Goal: Task Accomplishment & Management: Manage account settings

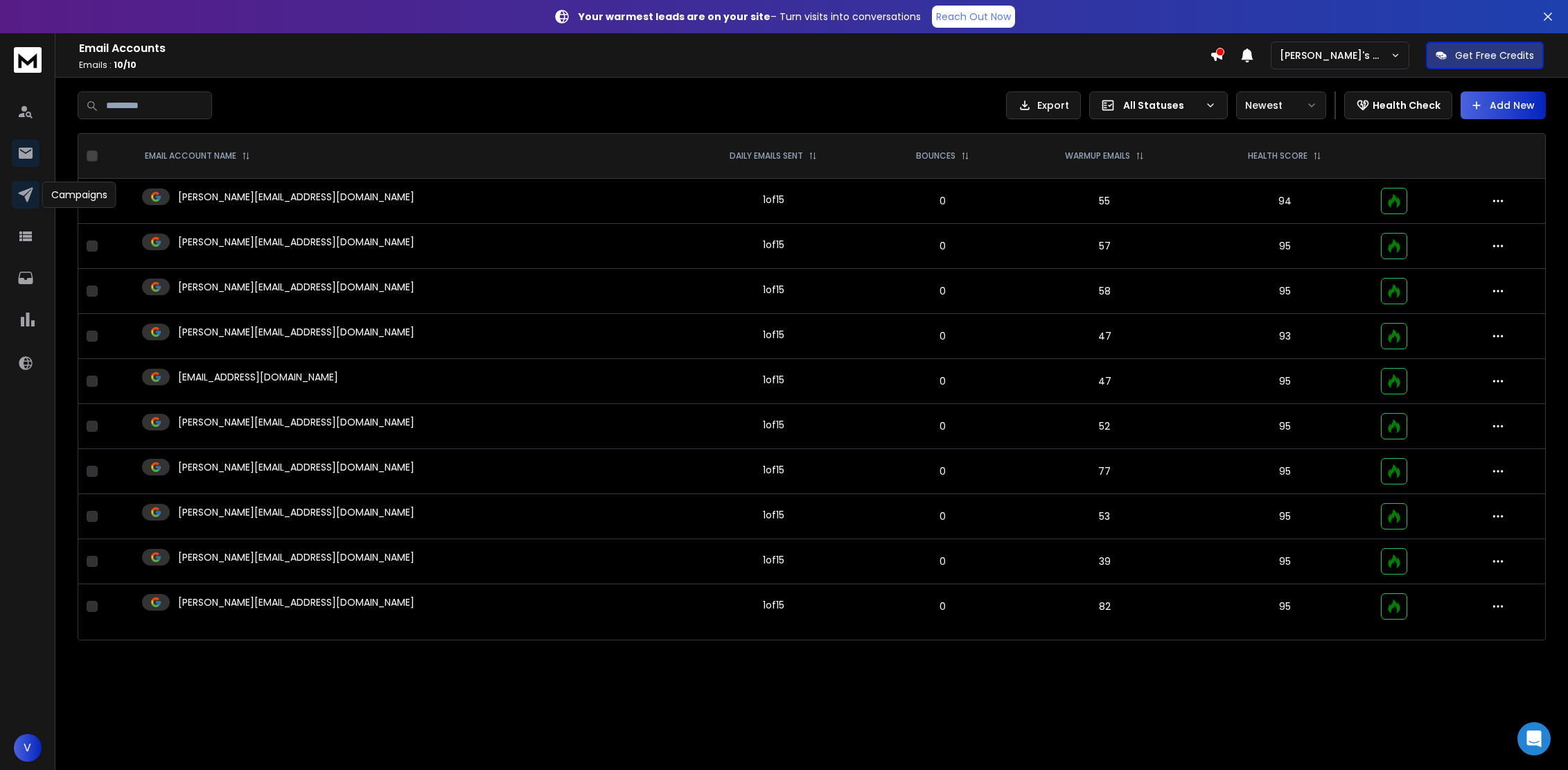
click at [19, 192] on icon at bounding box center [25, 195] width 17 height 17
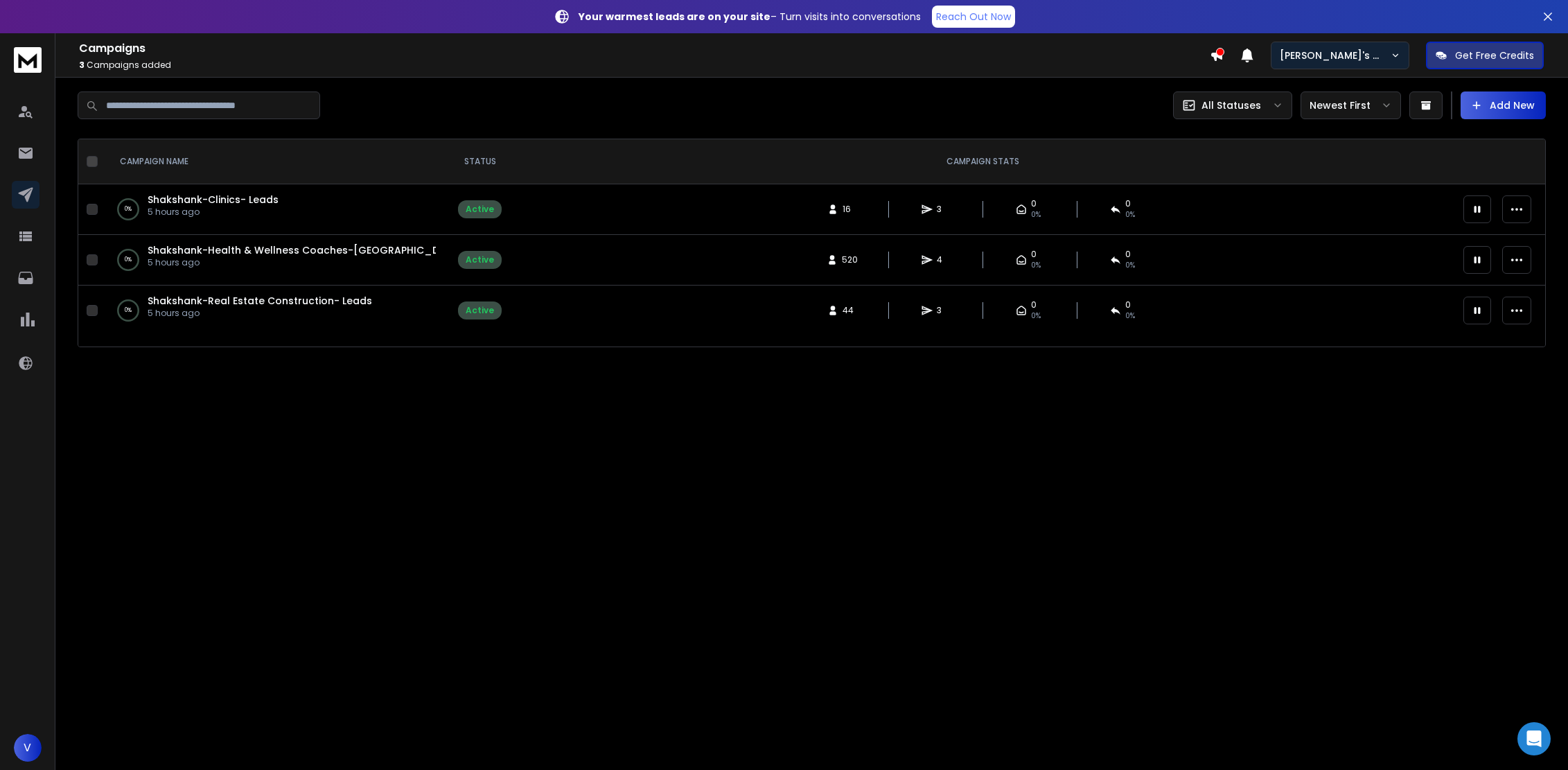
click at [1350, 56] on p "Shashank's Workspace" at bounding box center [1336, 56] width 111 height 14
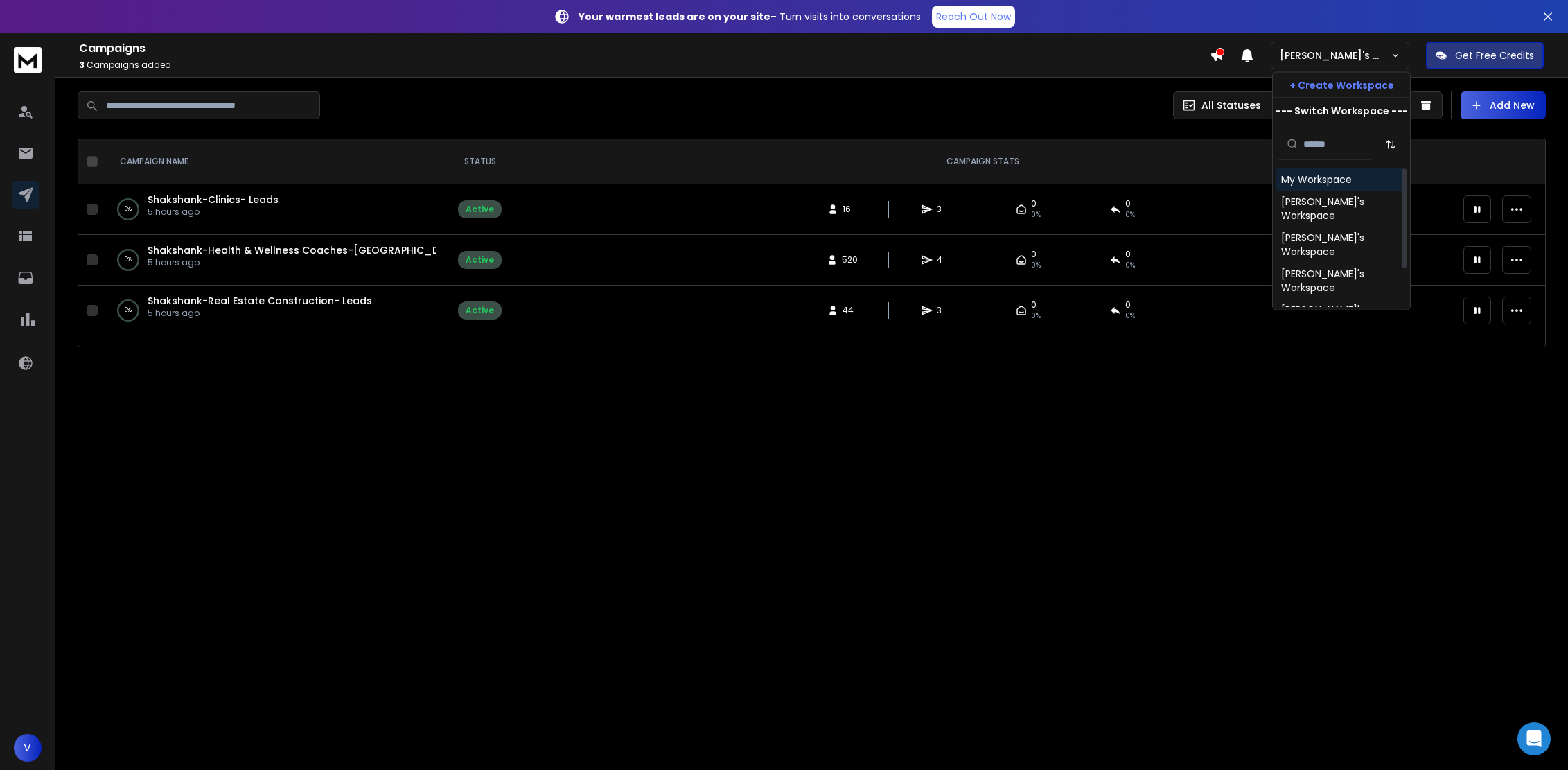
click at [1318, 145] on input "text" at bounding box center [1333, 144] width 59 height 30
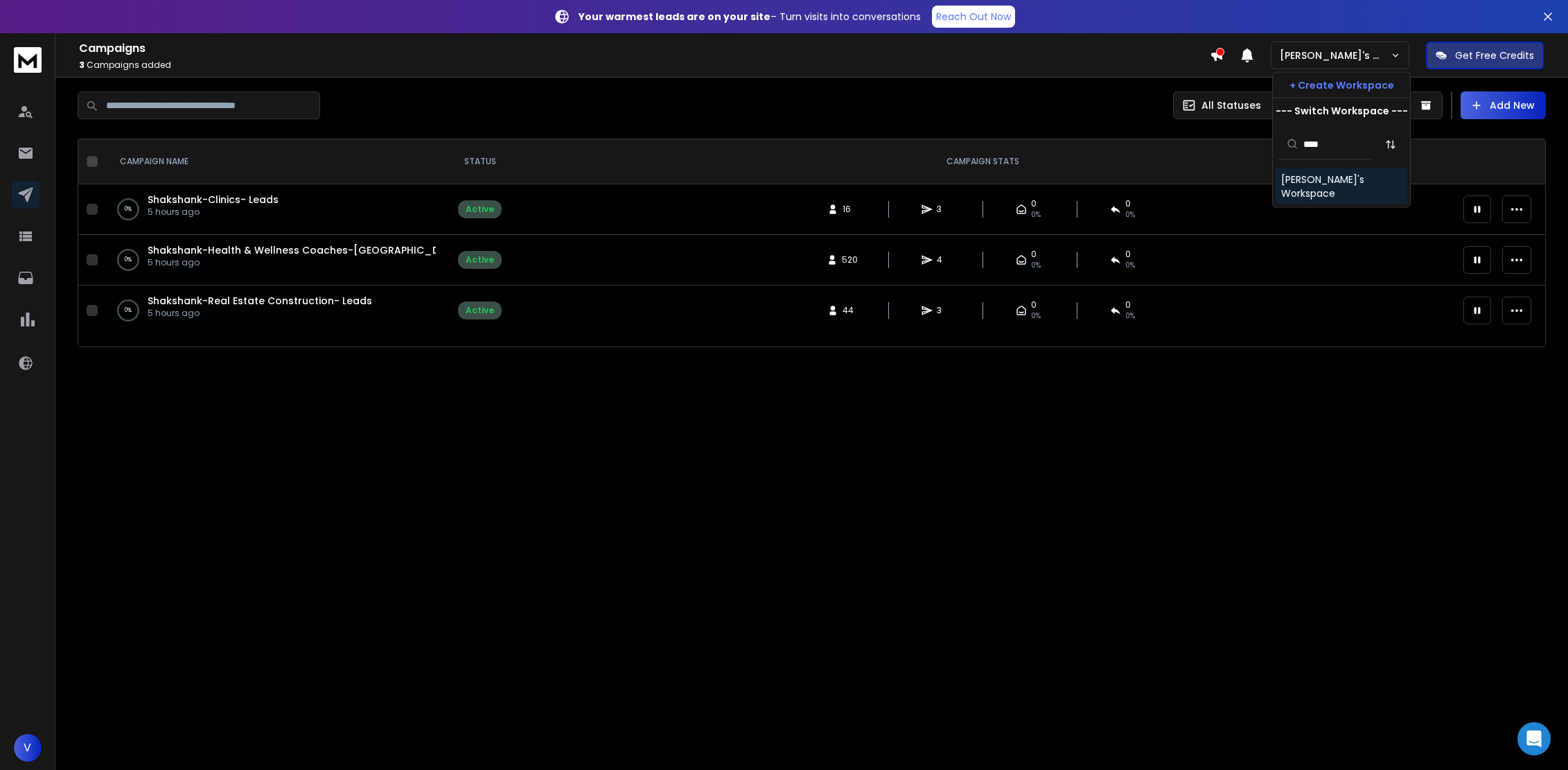
type input "****"
click at [1325, 176] on div "[PERSON_NAME]'s Workspace" at bounding box center [1342, 186] width 120 height 28
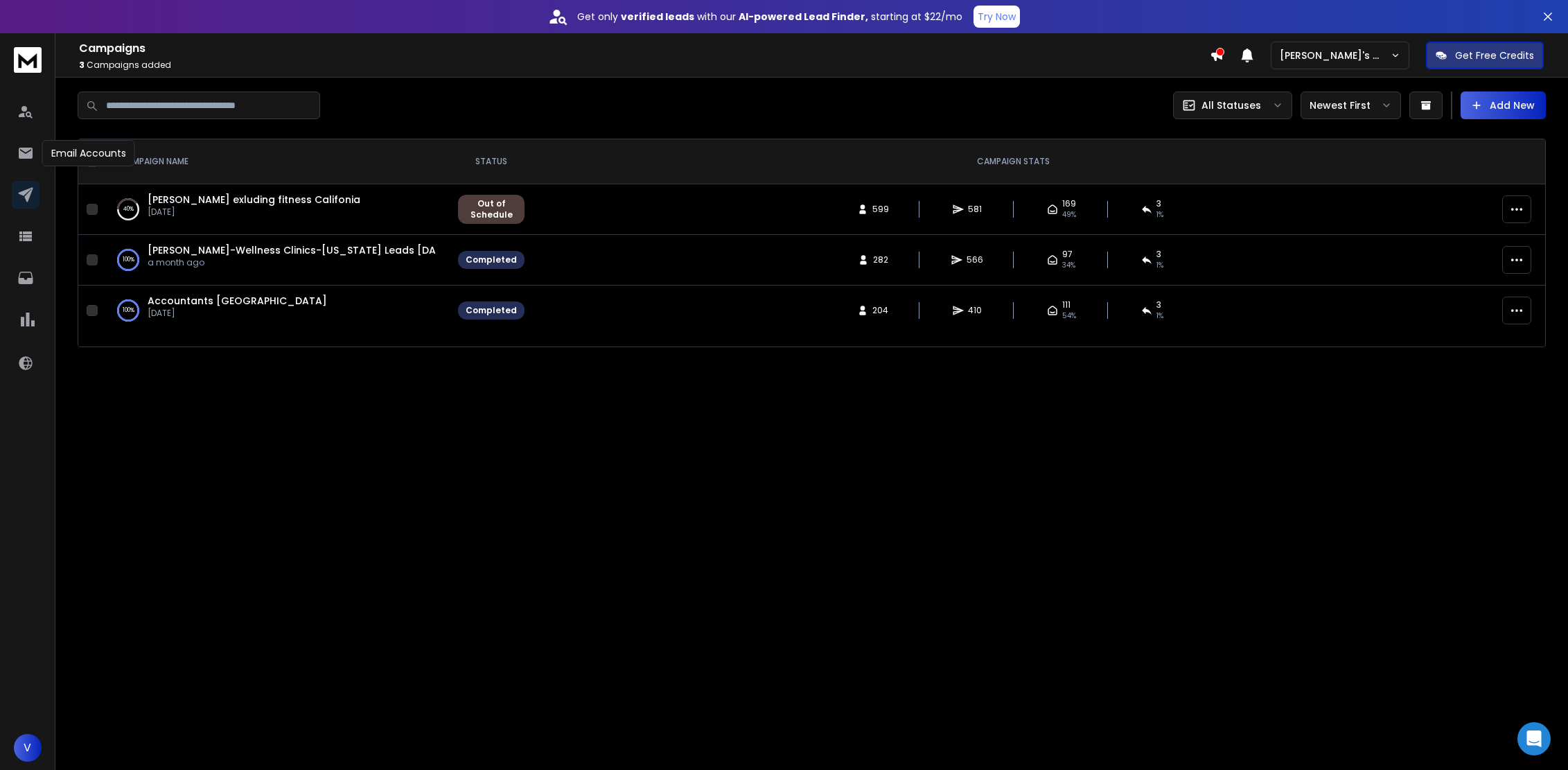
click at [171, 199] on span "[PERSON_NAME] exluding fitness Califonia" at bounding box center [253, 199] width 212 height 14
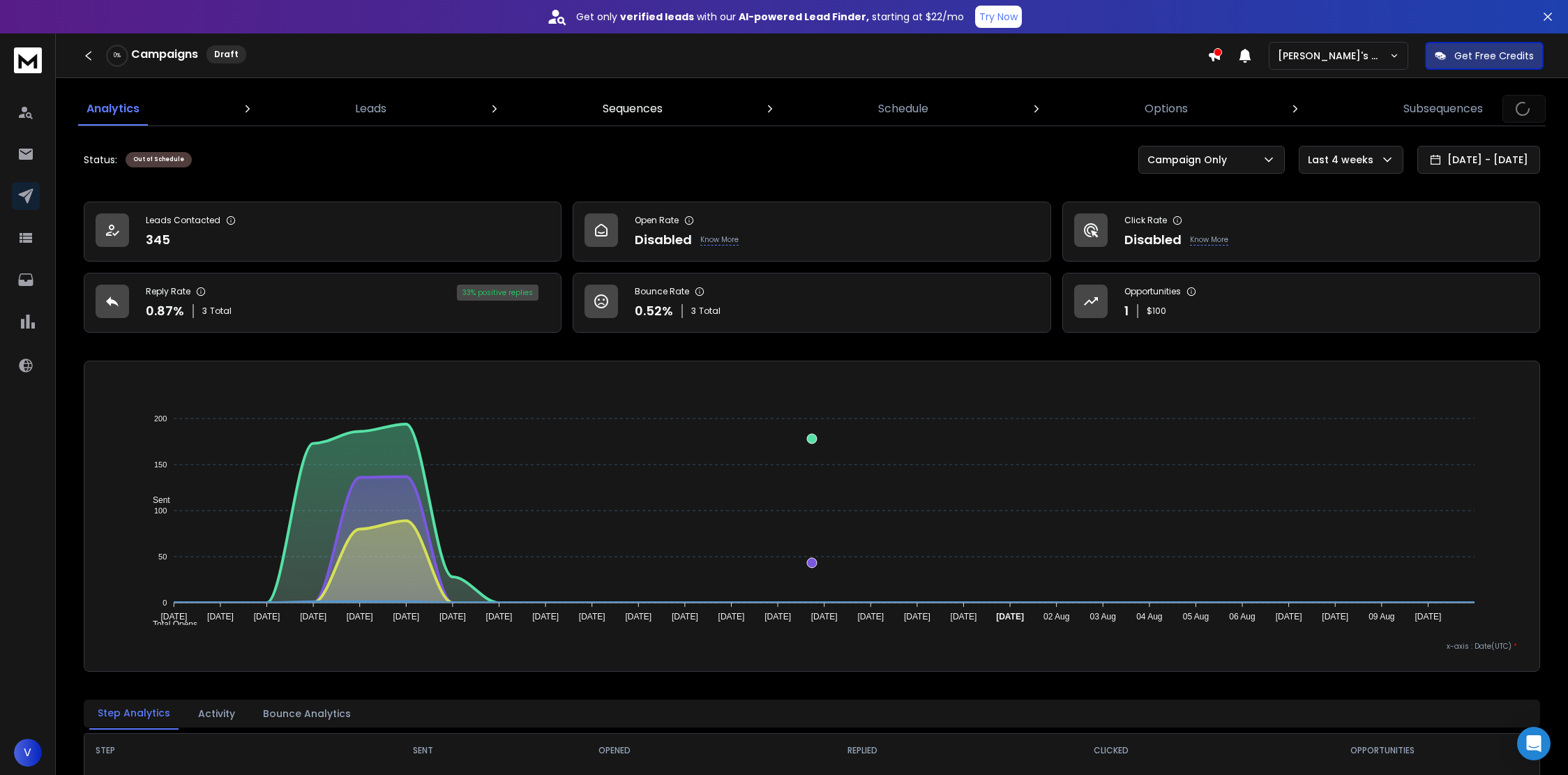
click at [646, 108] on p "Sequences" at bounding box center [632, 109] width 60 height 17
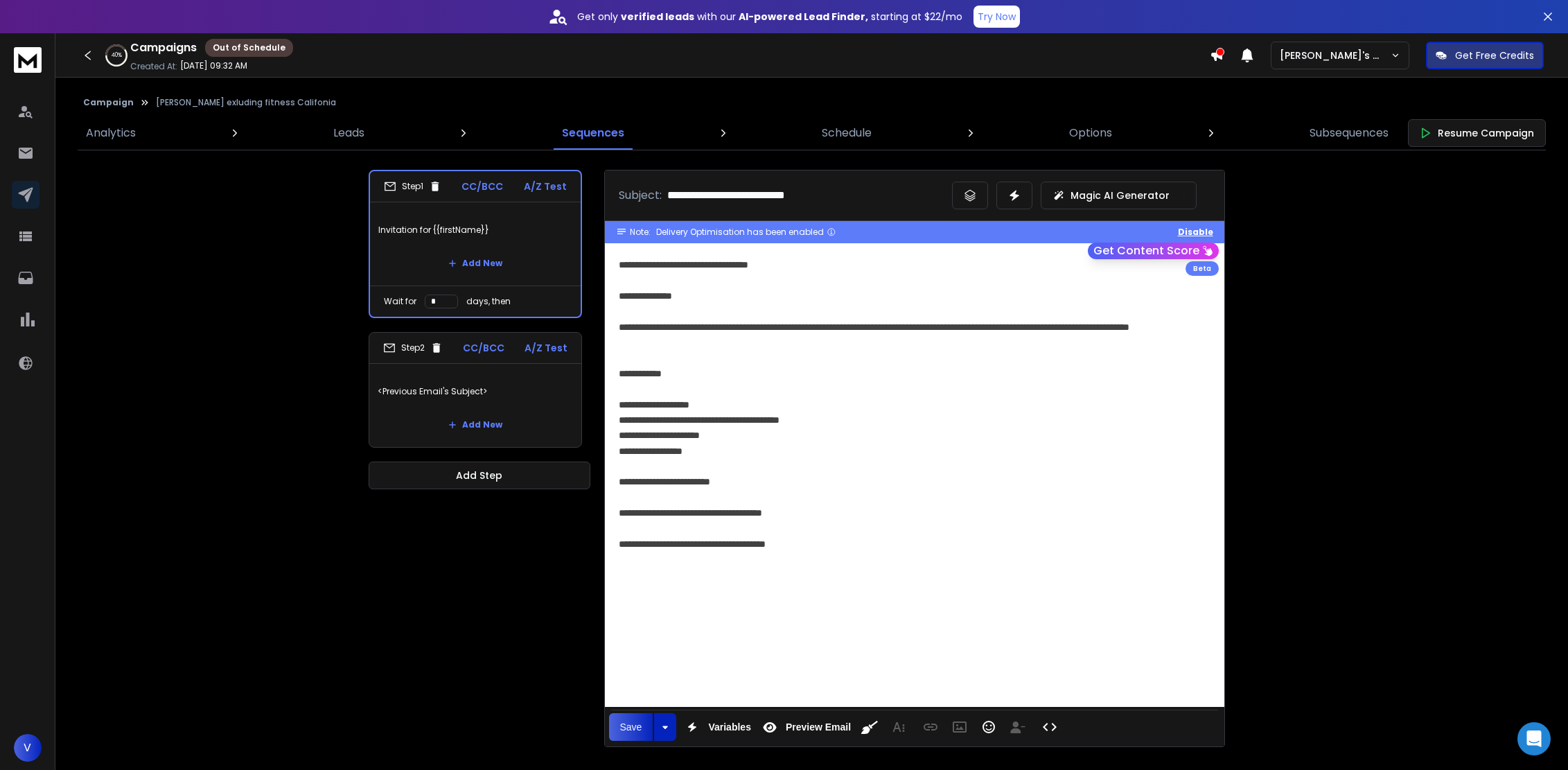
click at [809, 124] on div "Analytics Leads Sequences Schedule Options Subsequences" at bounding box center [737, 133] width 1319 height 33
click at [840, 128] on p "Schedule" at bounding box center [847, 133] width 50 height 17
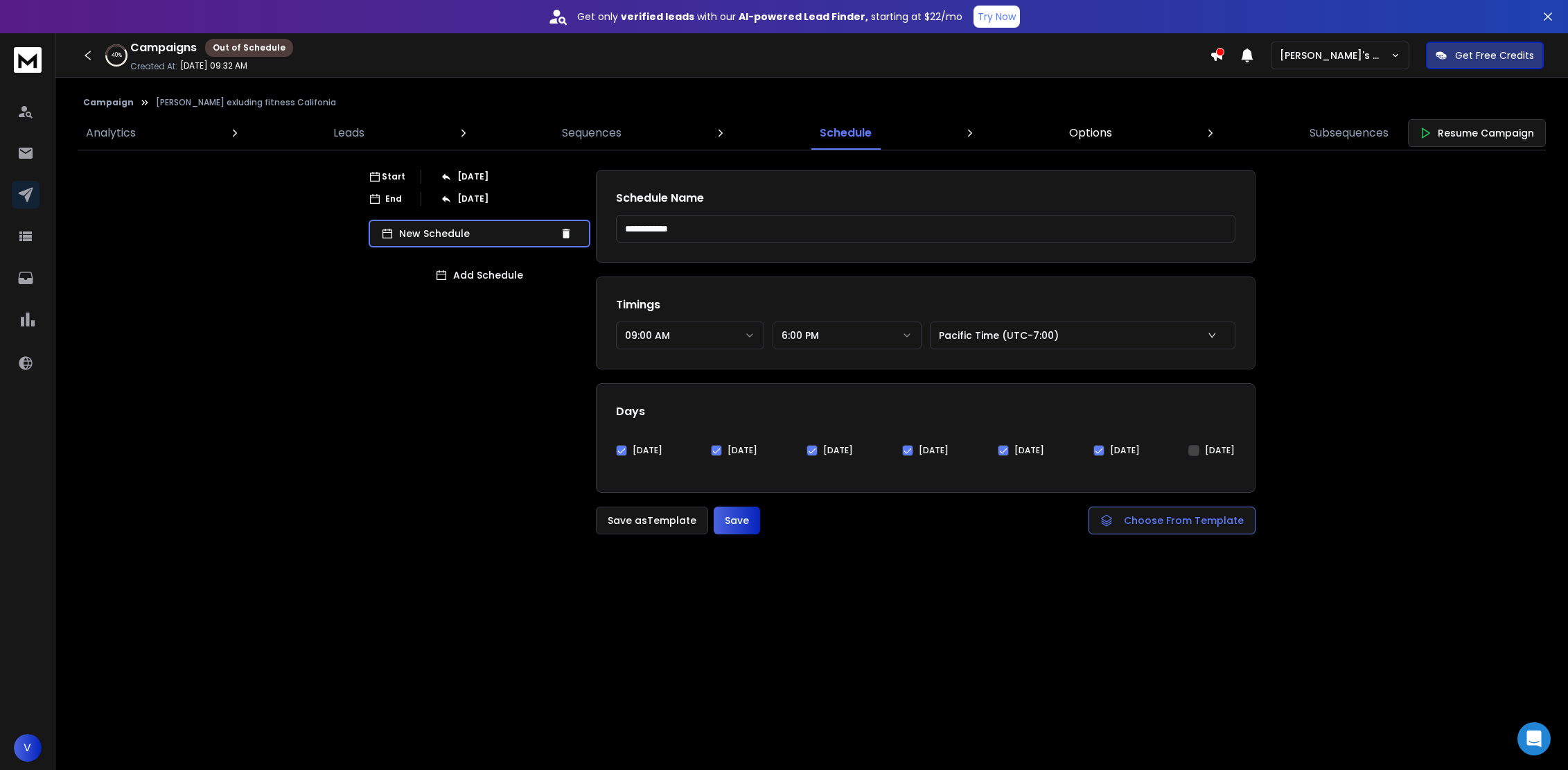
click at [1081, 133] on p "Options" at bounding box center [1091, 133] width 43 height 17
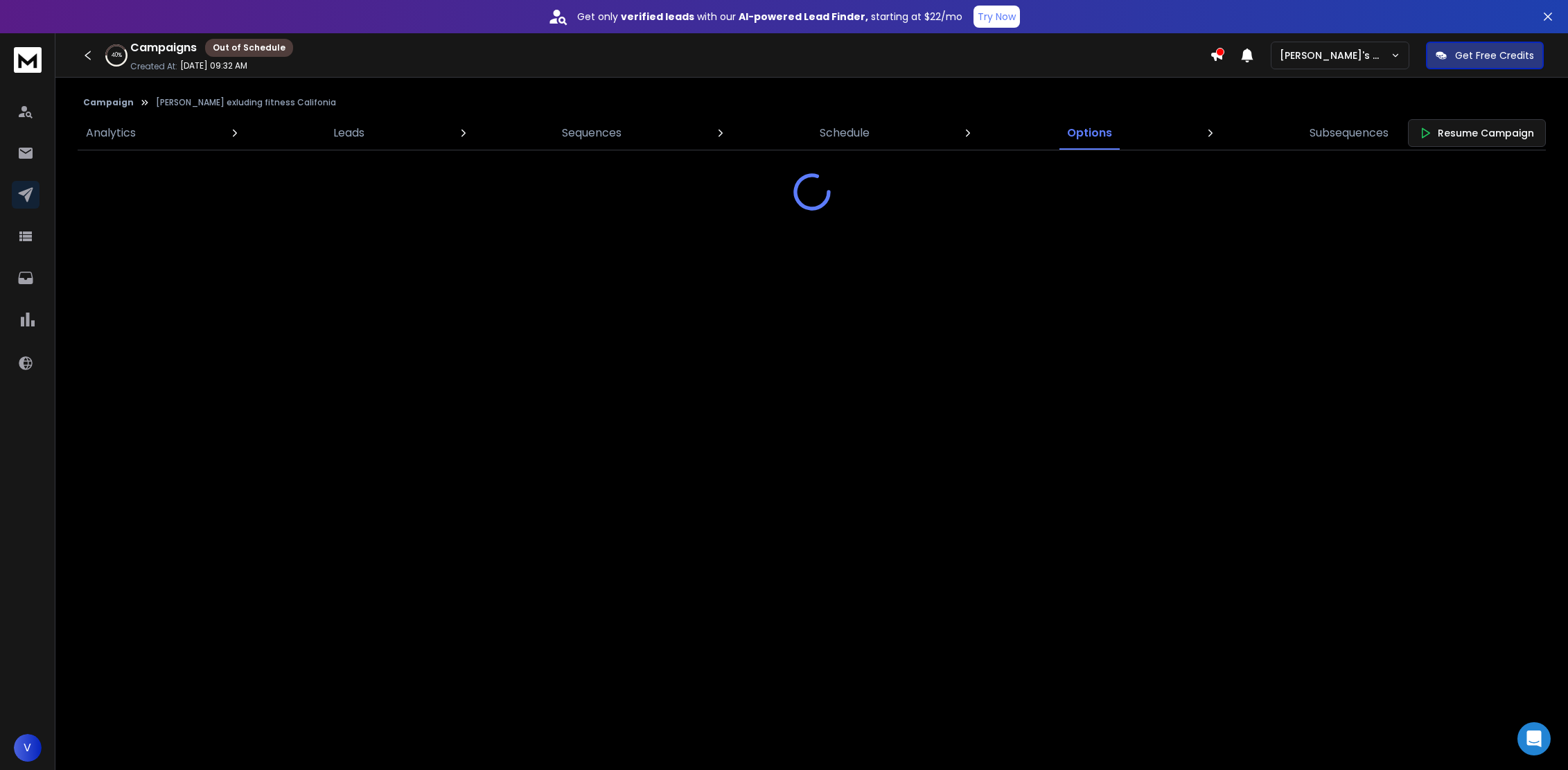
select select "*"
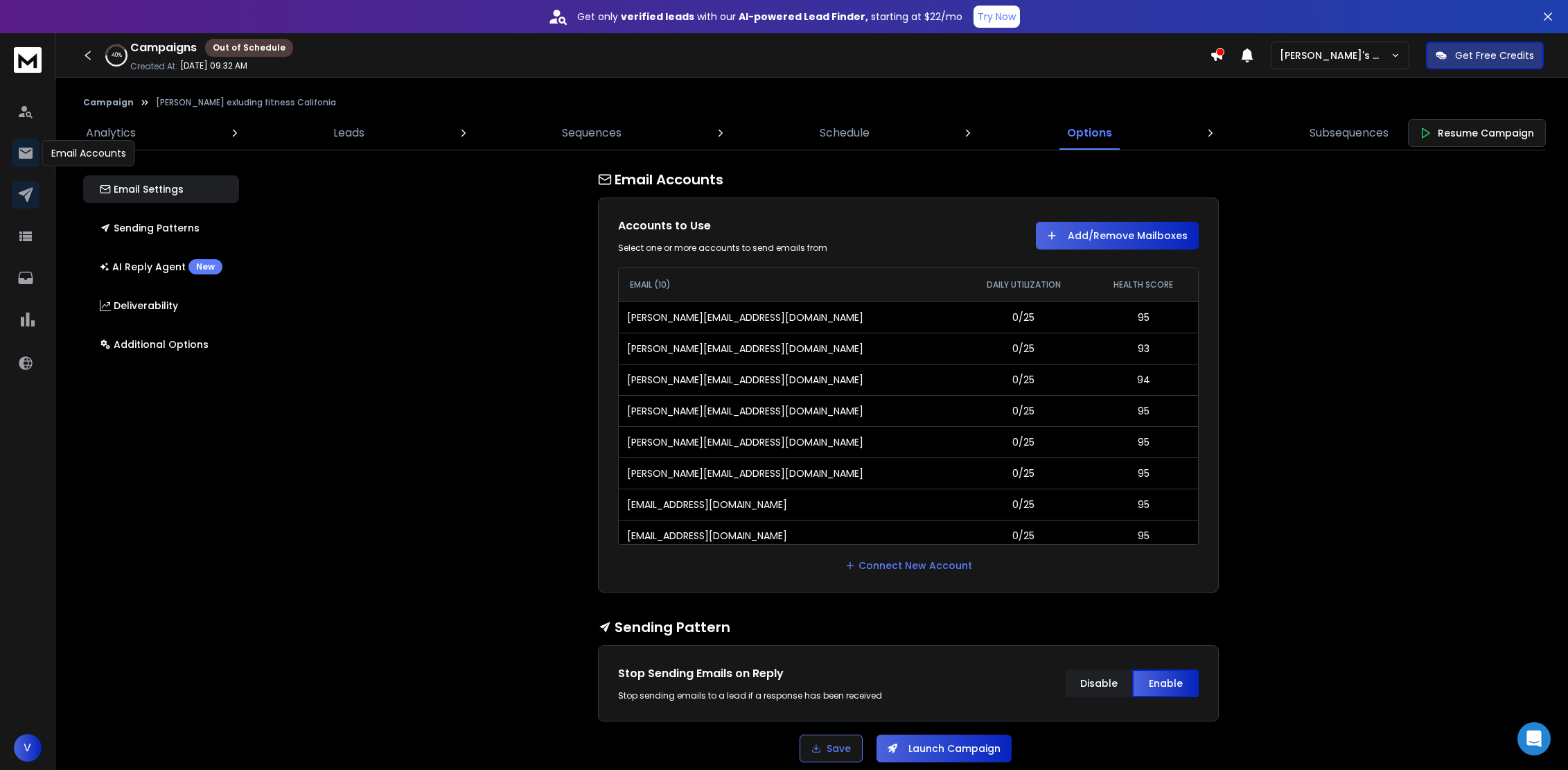
click at [18, 155] on icon at bounding box center [25, 154] width 17 height 17
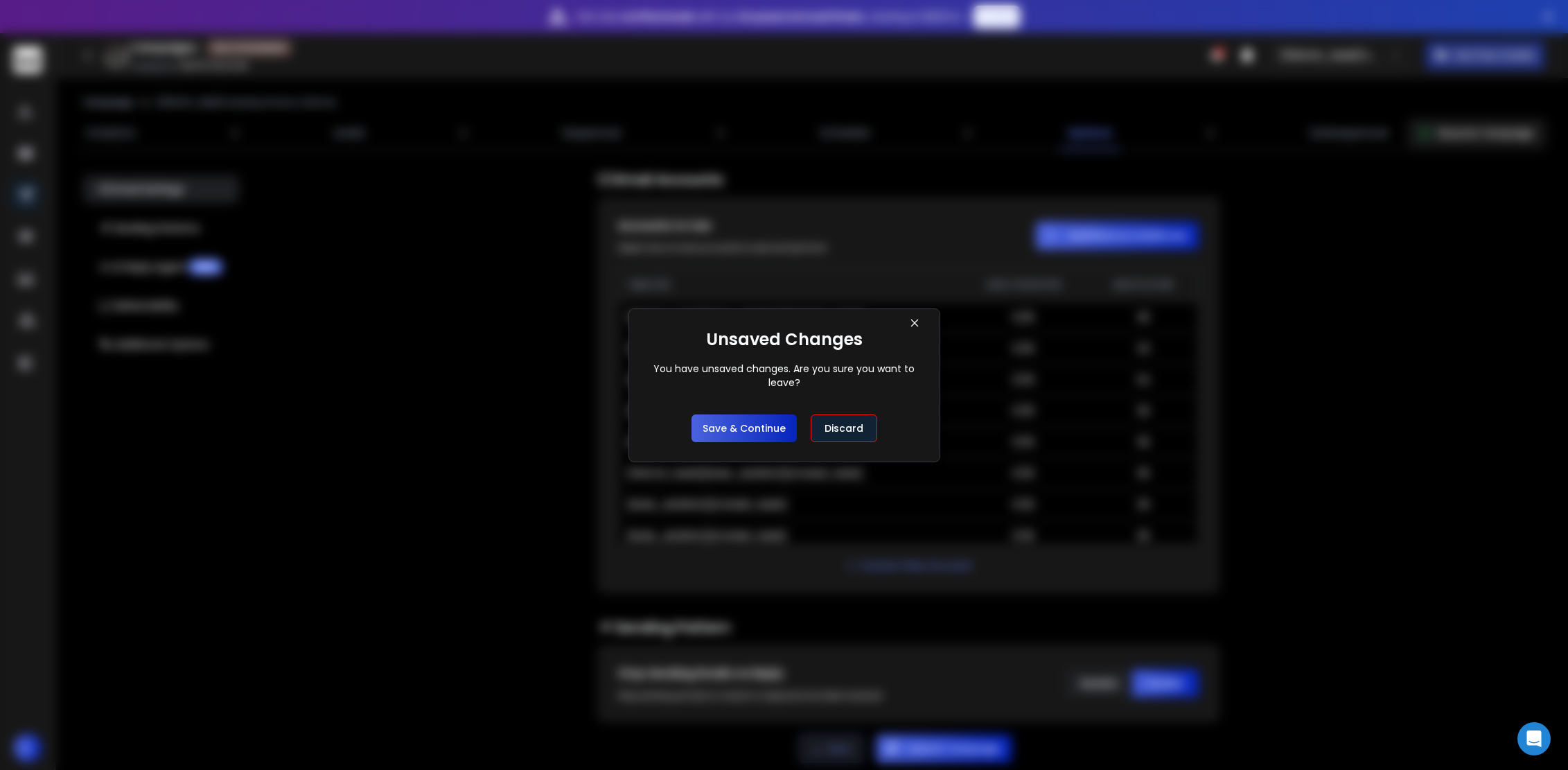
click at [839, 430] on button "Discard" at bounding box center [844, 429] width 66 height 28
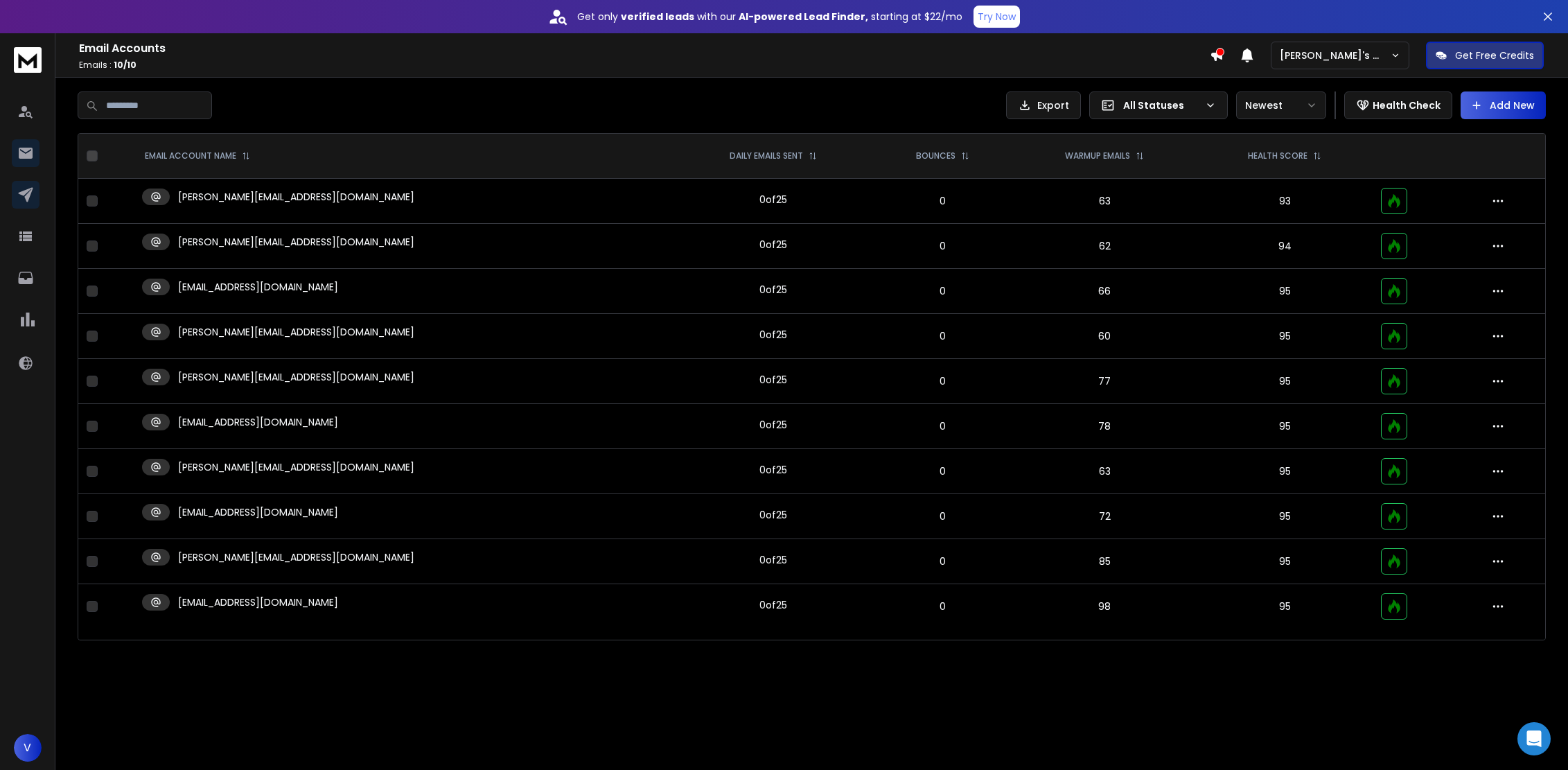
click at [30, 182] on link at bounding box center [25, 195] width 28 height 28
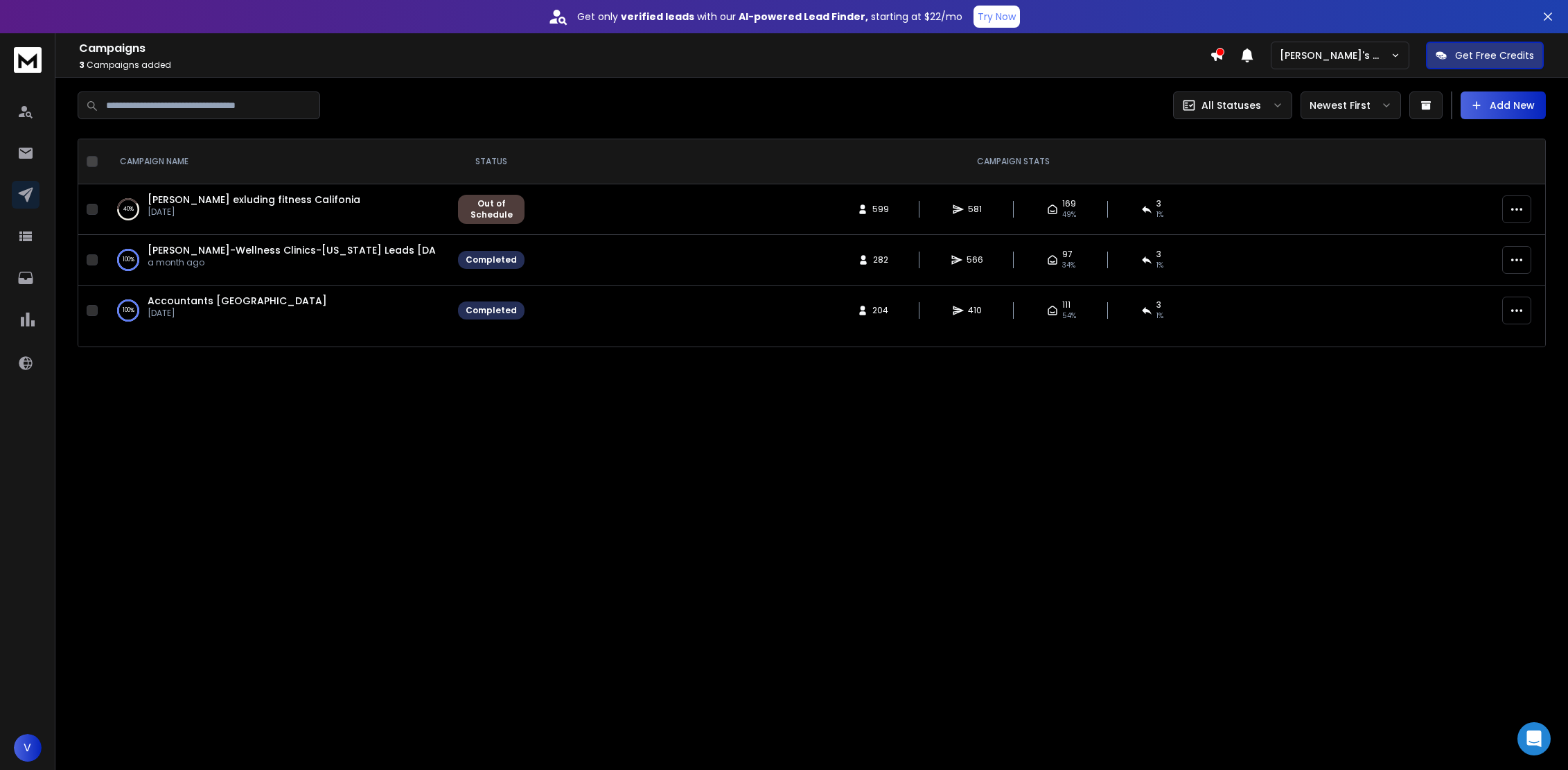
click at [1523, 205] on button "button" at bounding box center [1517, 209] width 29 height 28
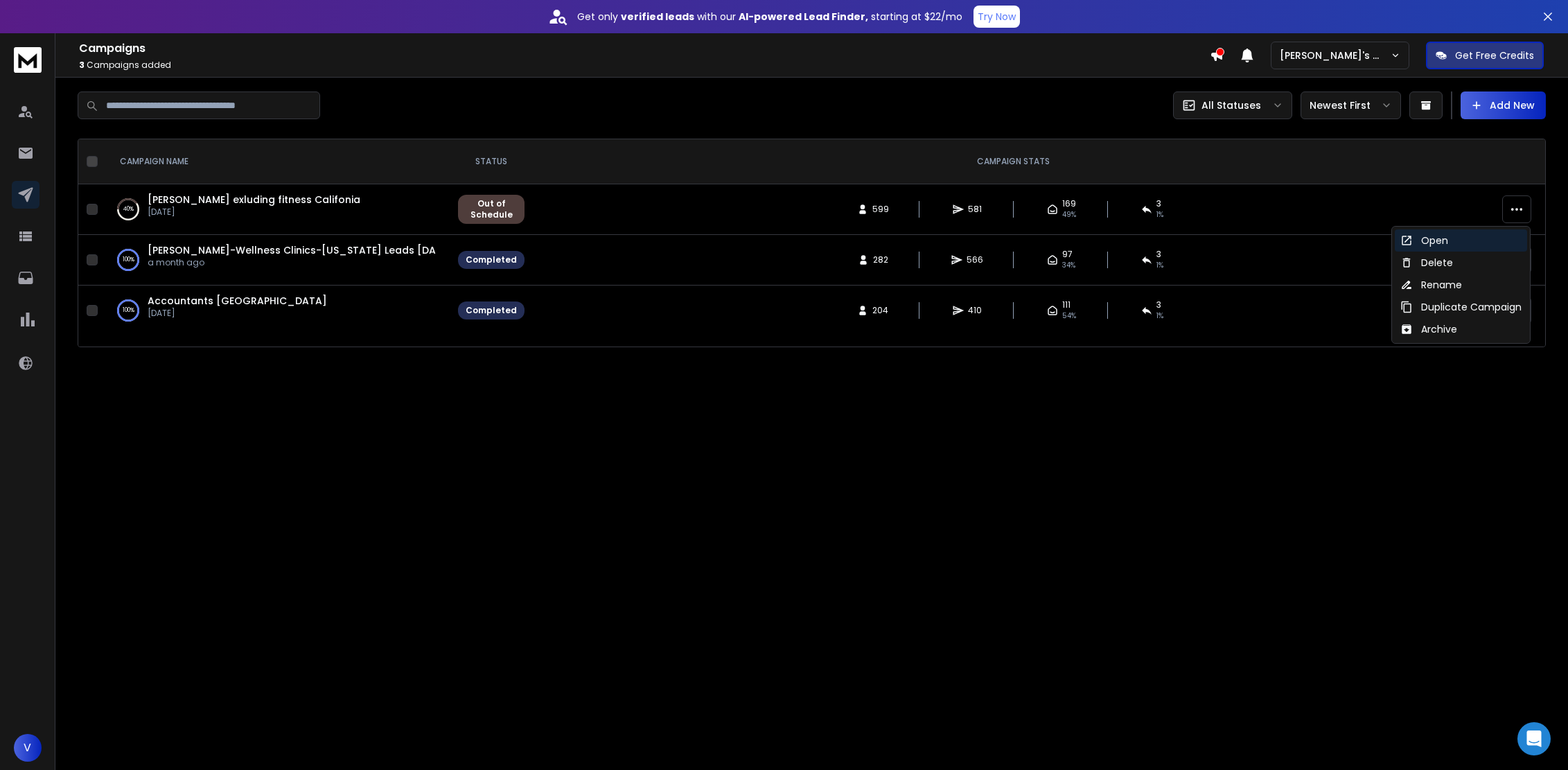
click at [192, 219] on div "[PERSON_NAME] exluding fitness Califonia [DATE]" at bounding box center [253, 209] width 212 height 33
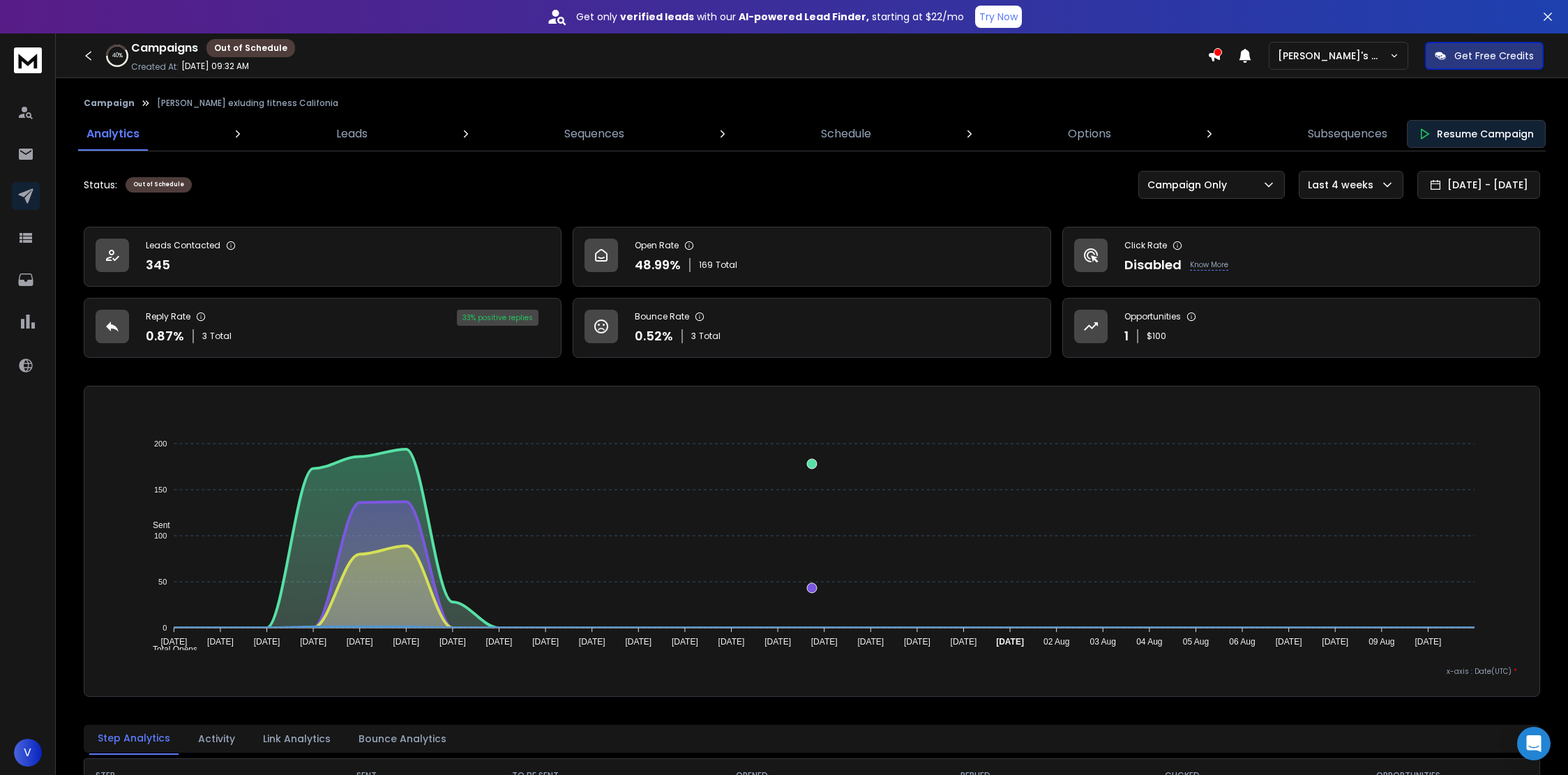
click at [1437, 136] on button "Resume Campaign" at bounding box center [1476, 134] width 139 height 28
click at [842, 140] on p "Schedule" at bounding box center [846, 134] width 51 height 17
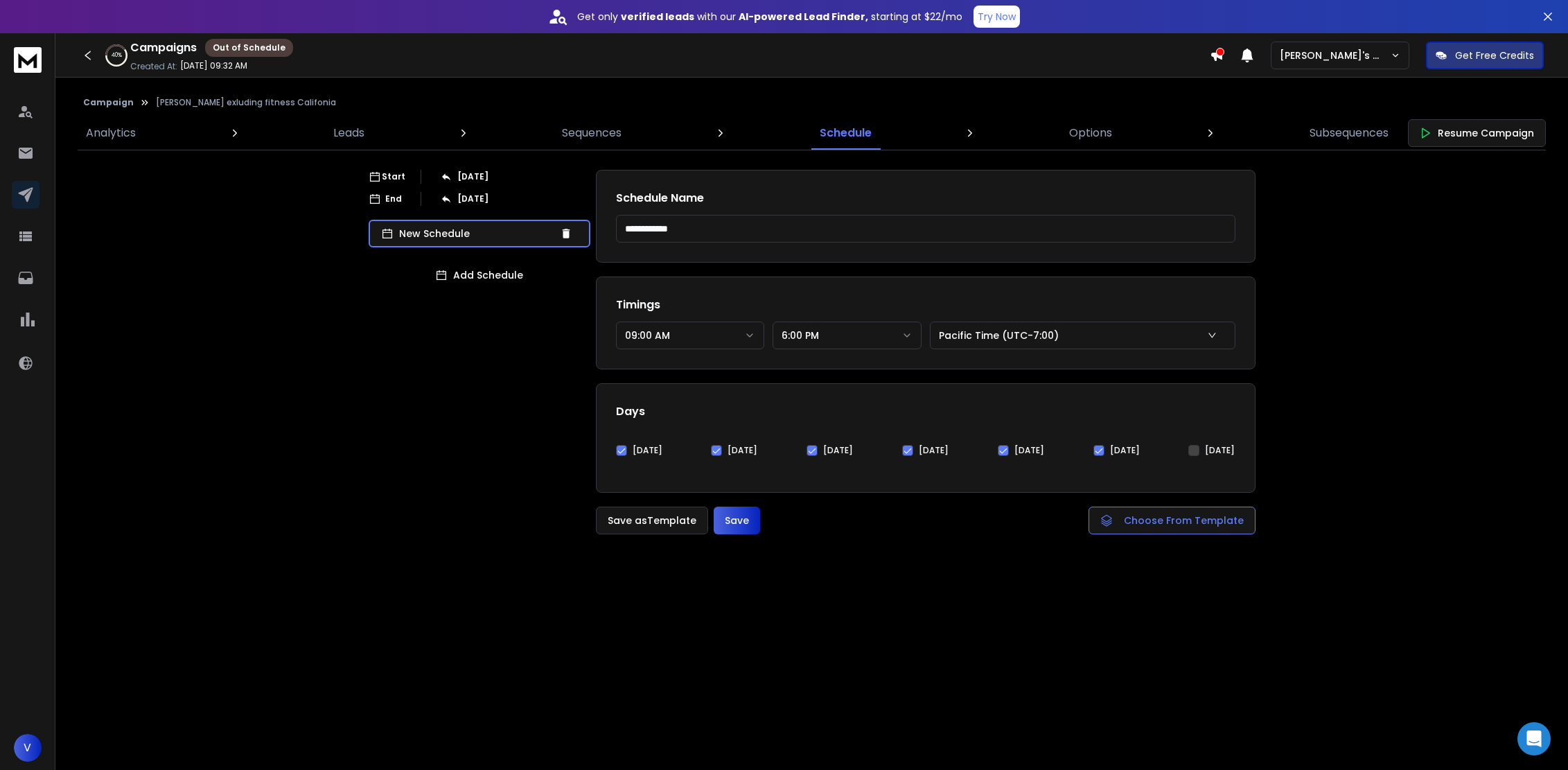
click at [991, 351] on div "Timings 09:00 AM ******** ******** ******** ******** ******** ******** ********…" at bounding box center [926, 323] width 660 height 93
click at [992, 344] on button "Pacific Time (UTC-7:00)" at bounding box center [1083, 335] width 306 height 28
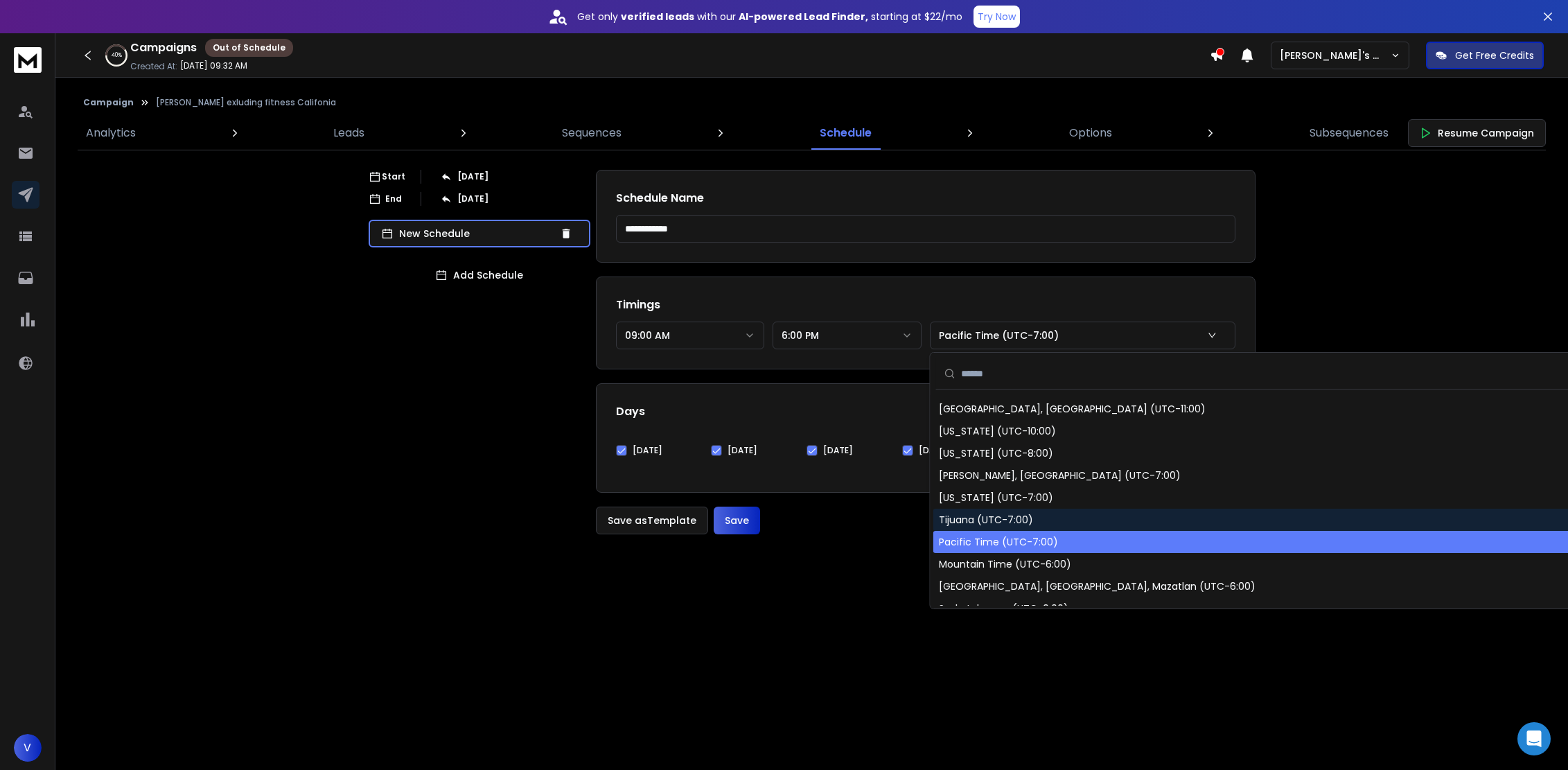
click at [1028, 520] on div "Tijuana (UTC-7:00)" at bounding box center [986, 520] width 94 height 14
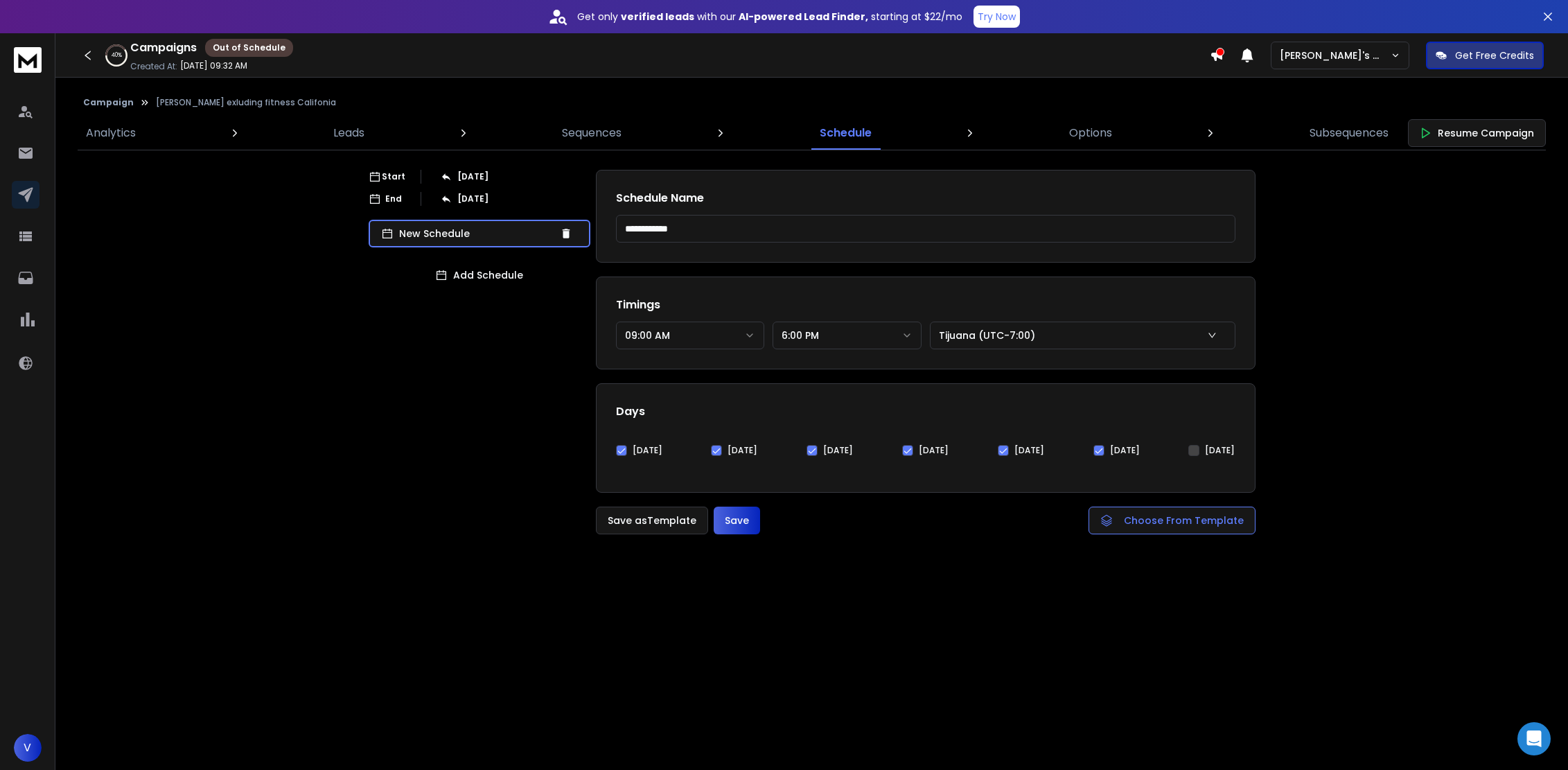
click at [742, 517] on button "Save" at bounding box center [737, 521] width 46 height 28
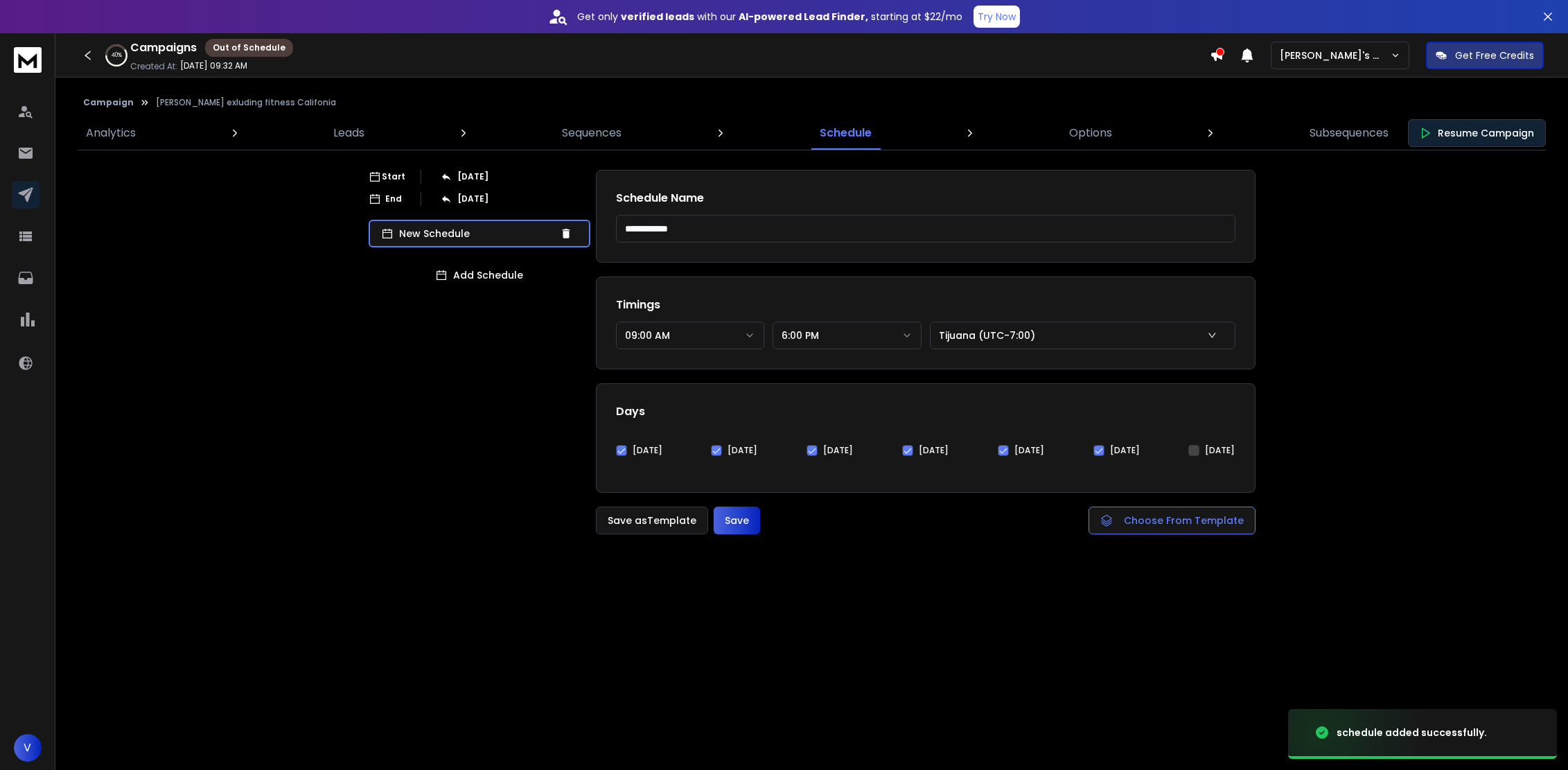
click at [1429, 132] on icon at bounding box center [1426, 133] width 12 height 12
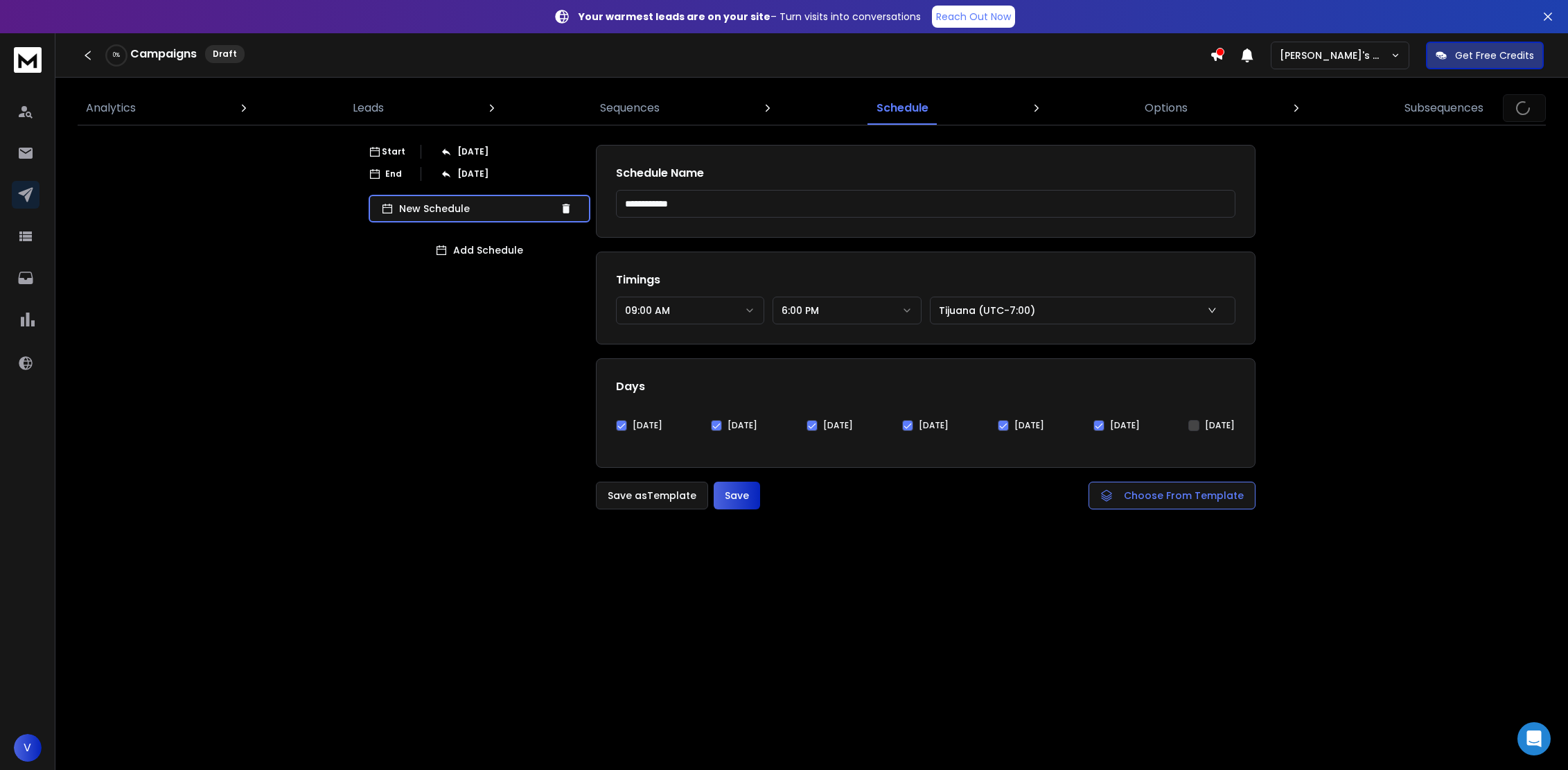
click at [39, 150] on div at bounding box center [27, 155] width 32 height 33
click at [33, 151] on link at bounding box center [25, 153] width 28 height 28
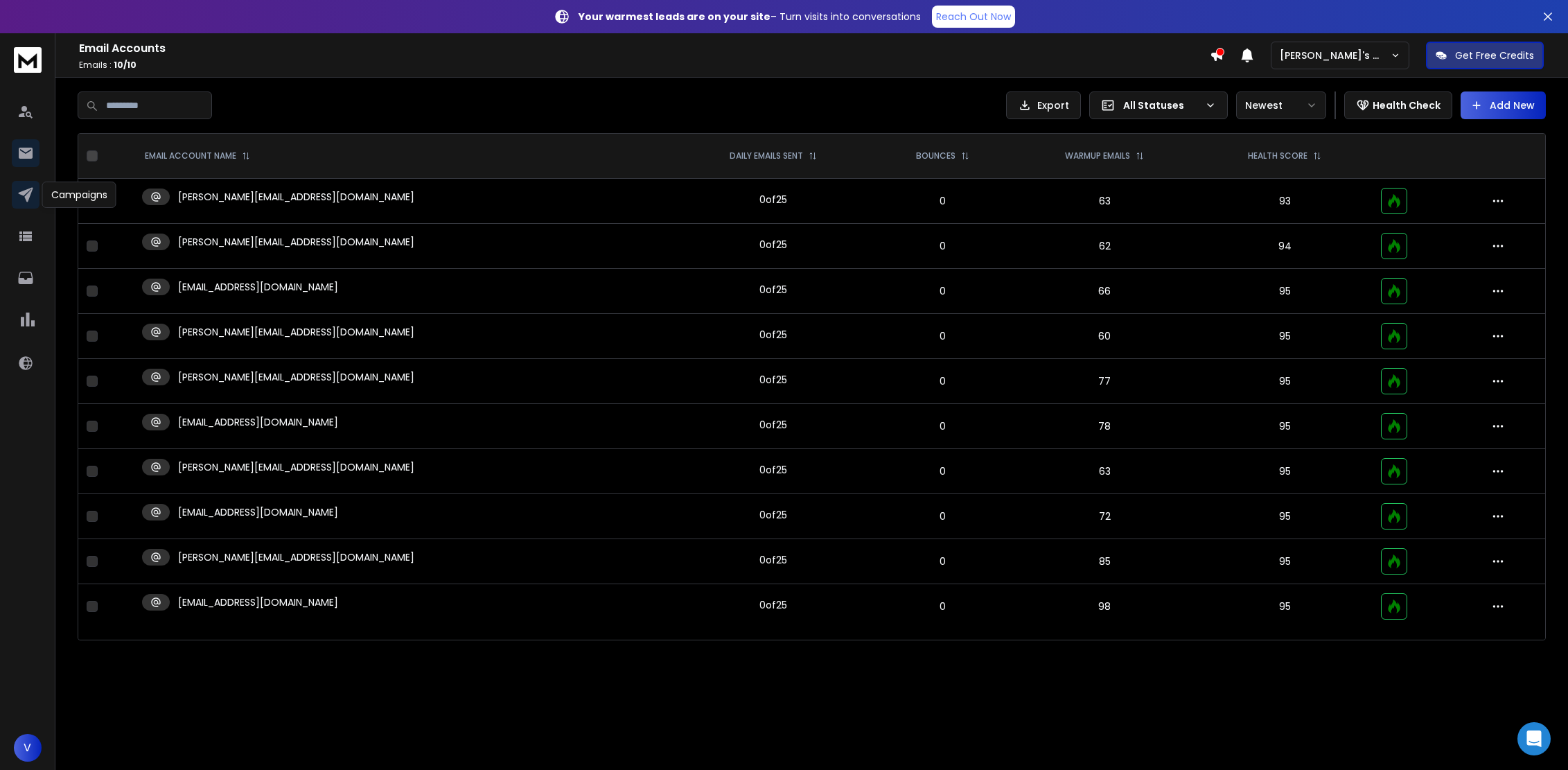
click at [32, 195] on icon at bounding box center [25, 195] width 17 height 17
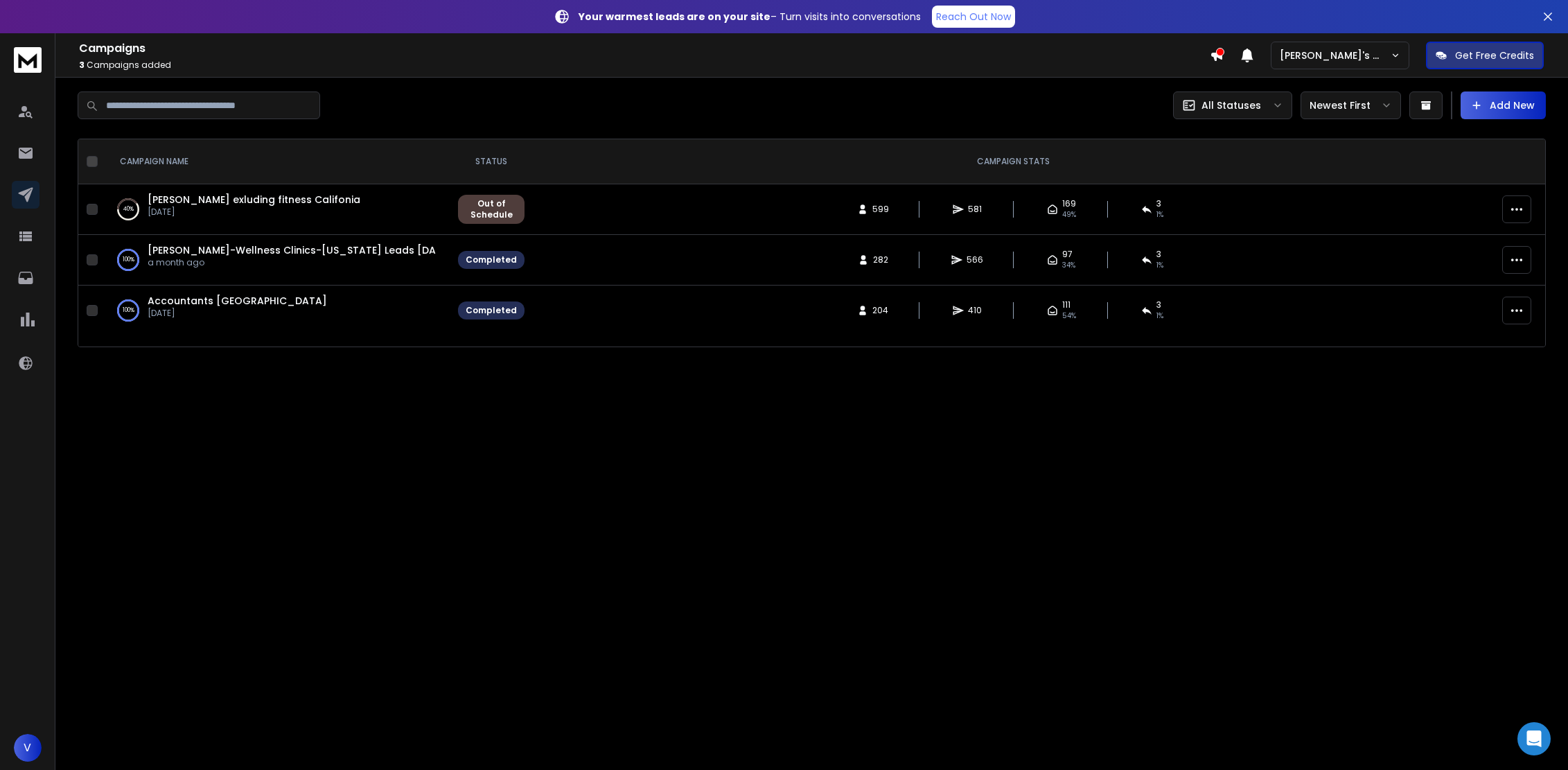
click at [474, 219] on div "Out of Schedule" at bounding box center [491, 209] width 51 height 22
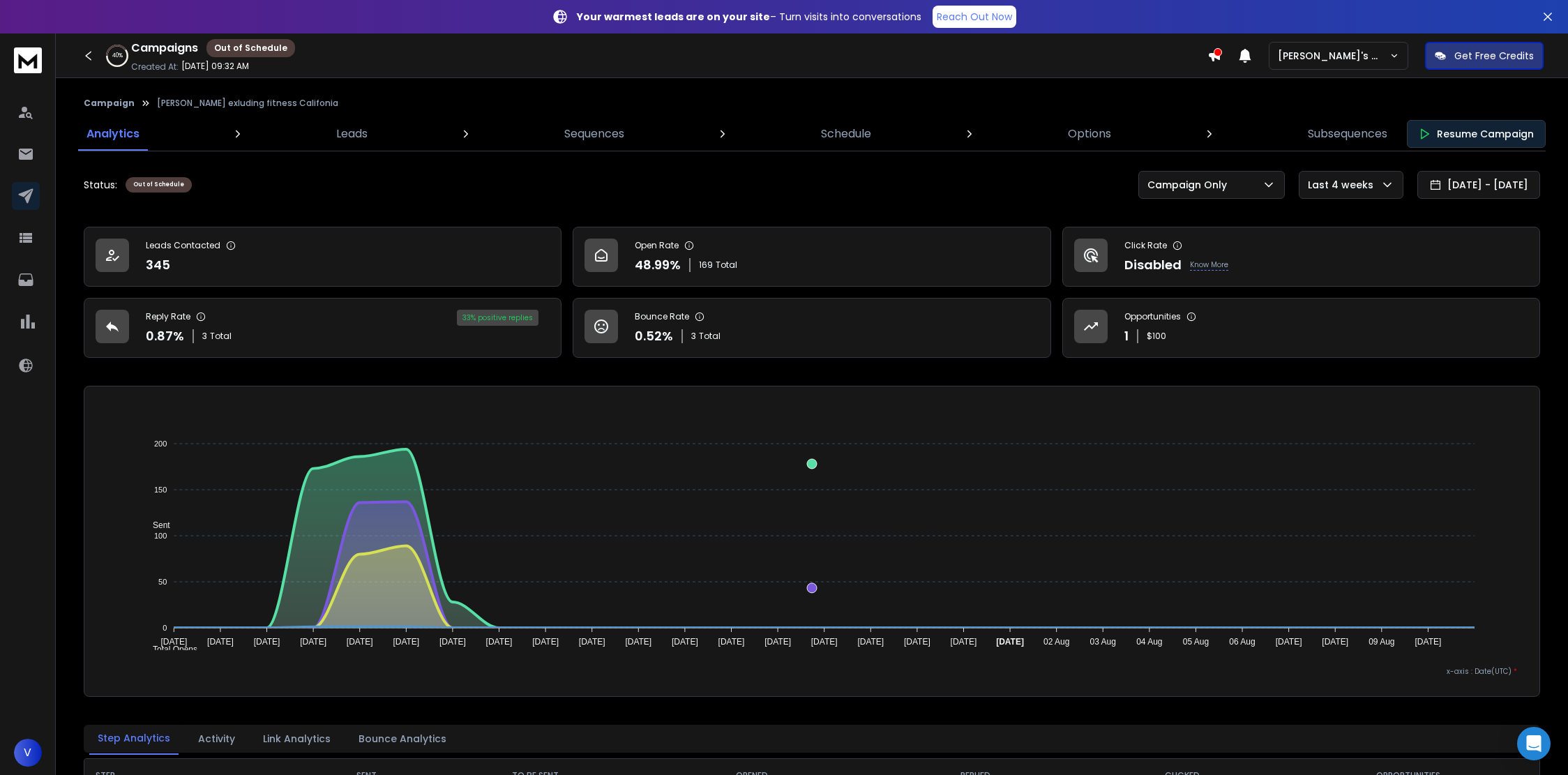
click at [1487, 133] on button "Resume Campaign" at bounding box center [1476, 134] width 139 height 28
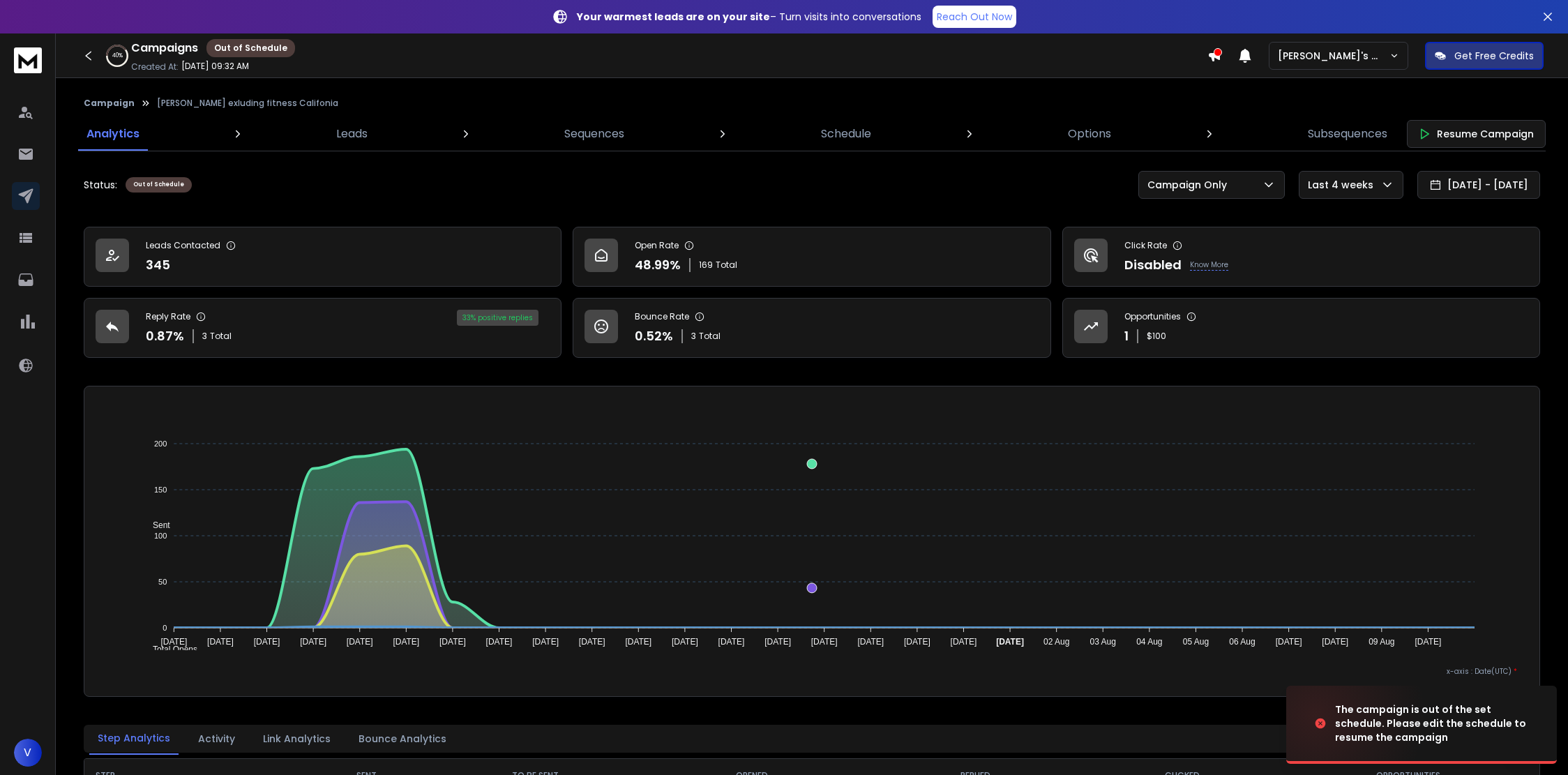
click at [938, 205] on div "Status: Out of Schedule Resume Campaign Campaign Only Last 4 weeks 14 Jul 2025 …" at bounding box center [812, 558] width 1456 height 774
click at [1538, 705] on div "The campaign is out of the set schedule. Please edit the schedule to resume the…" at bounding box center [1437, 723] width 205 height 42
click at [1536, 703] on div "The campaign is out of the set schedule. Please edit the schedule to resume the…" at bounding box center [1437, 723] width 205 height 42
click at [1542, 702] on div "The campaign is out of the set schedule. Please edit the schedule to resume the…" at bounding box center [1427, 723] width 260 height 75
click at [1538, 699] on div "The campaign is out of the set schedule. Please edit the schedule to resume the…" at bounding box center [1427, 723] width 260 height 75
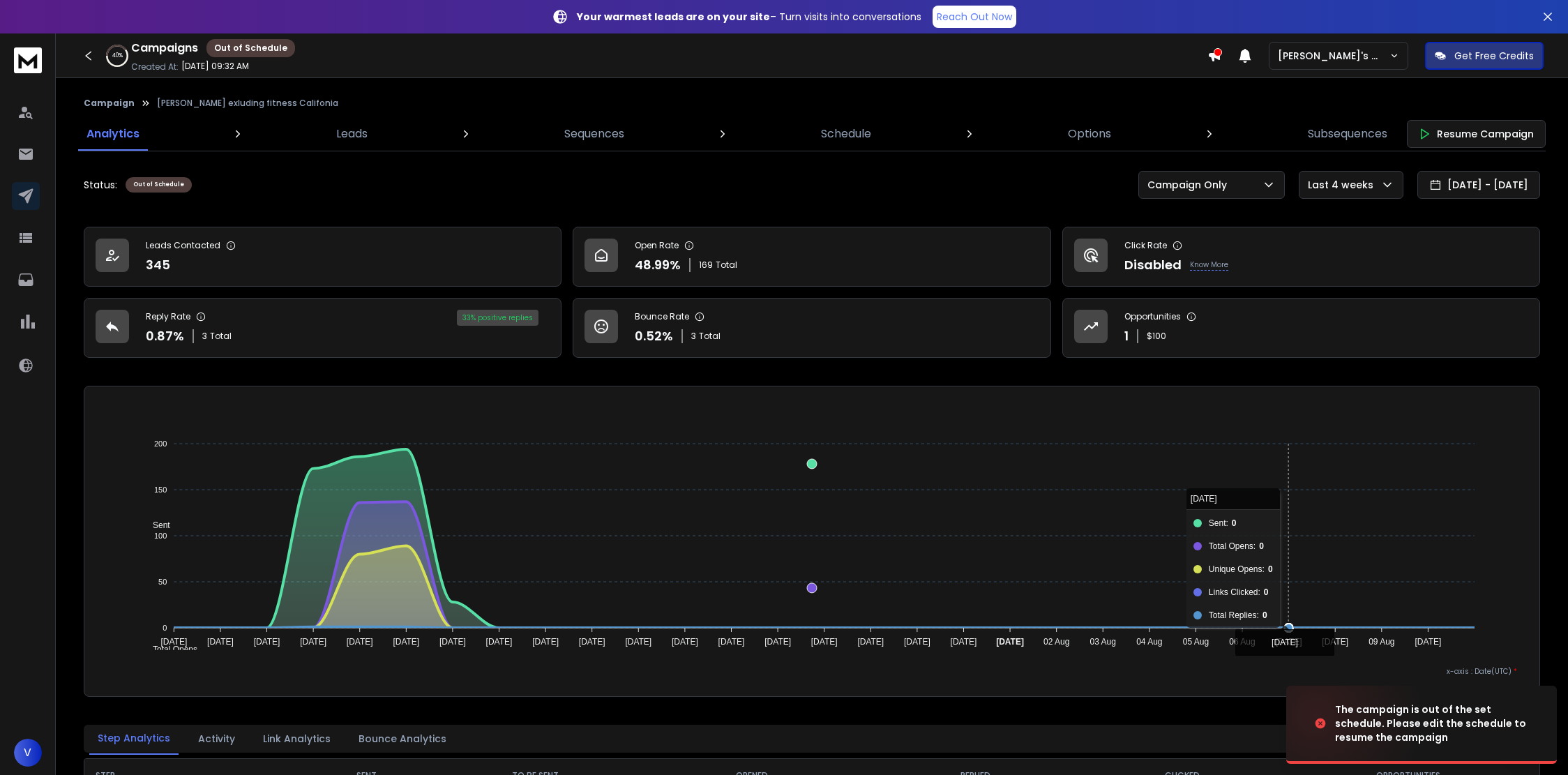
drag, startPoint x: 1289, startPoint y: 523, endPoint x: 1255, endPoint y: 519, distance: 34.2
click at [1289, 523] on foreignobject "Sent Total Opens Unique Opens Links Clicked Total Replies" at bounding box center [812, 528] width 1340 height 244
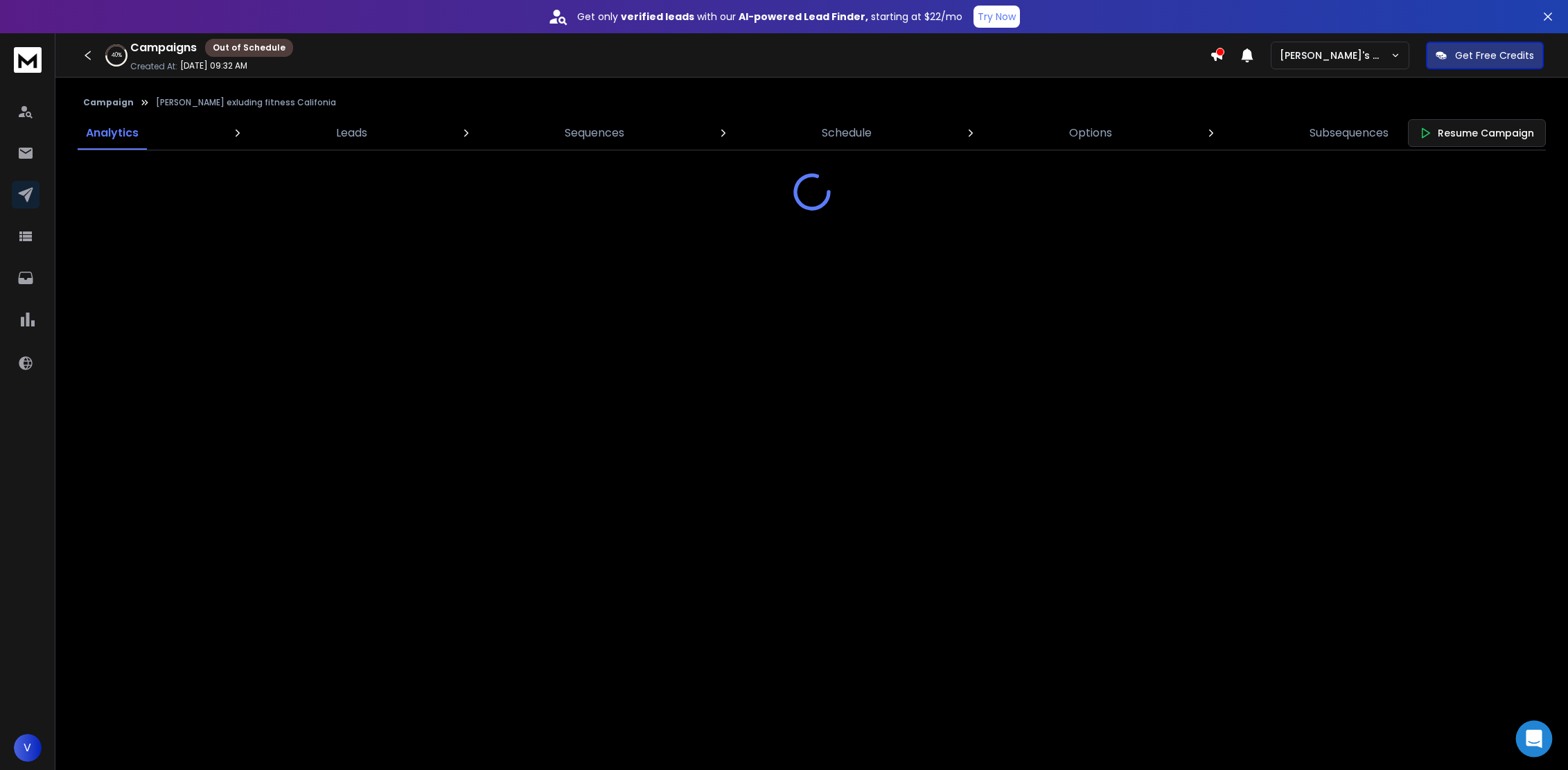
click at [1531, 741] on icon "Open Intercom Messenger" at bounding box center [1534, 738] width 18 height 18
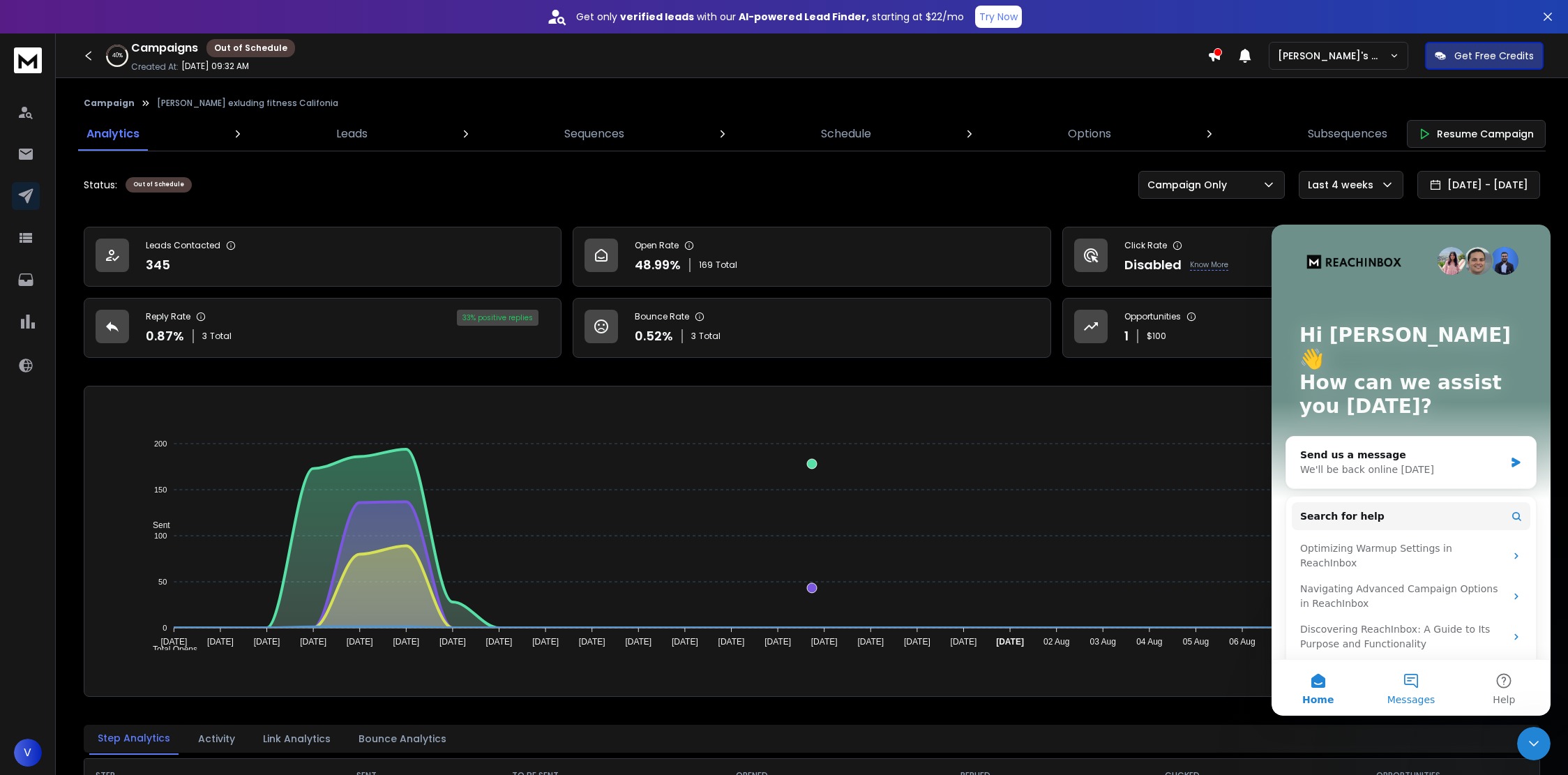
click at [1414, 682] on button "Messages" at bounding box center [1410, 688] width 93 height 56
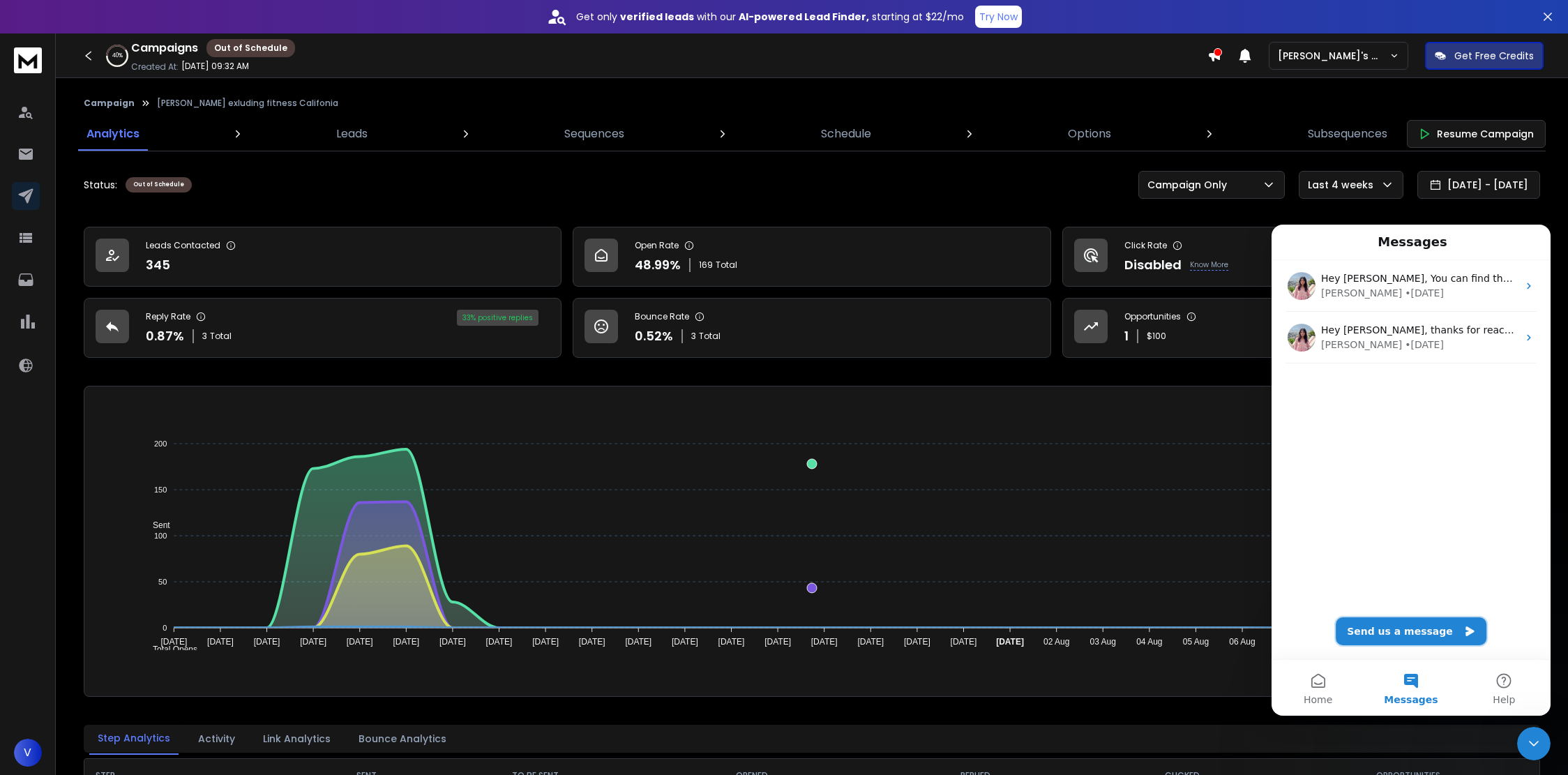
click at [1434, 621] on button "Send us a message" at bounding box center [1411, 631] width 151 height 28
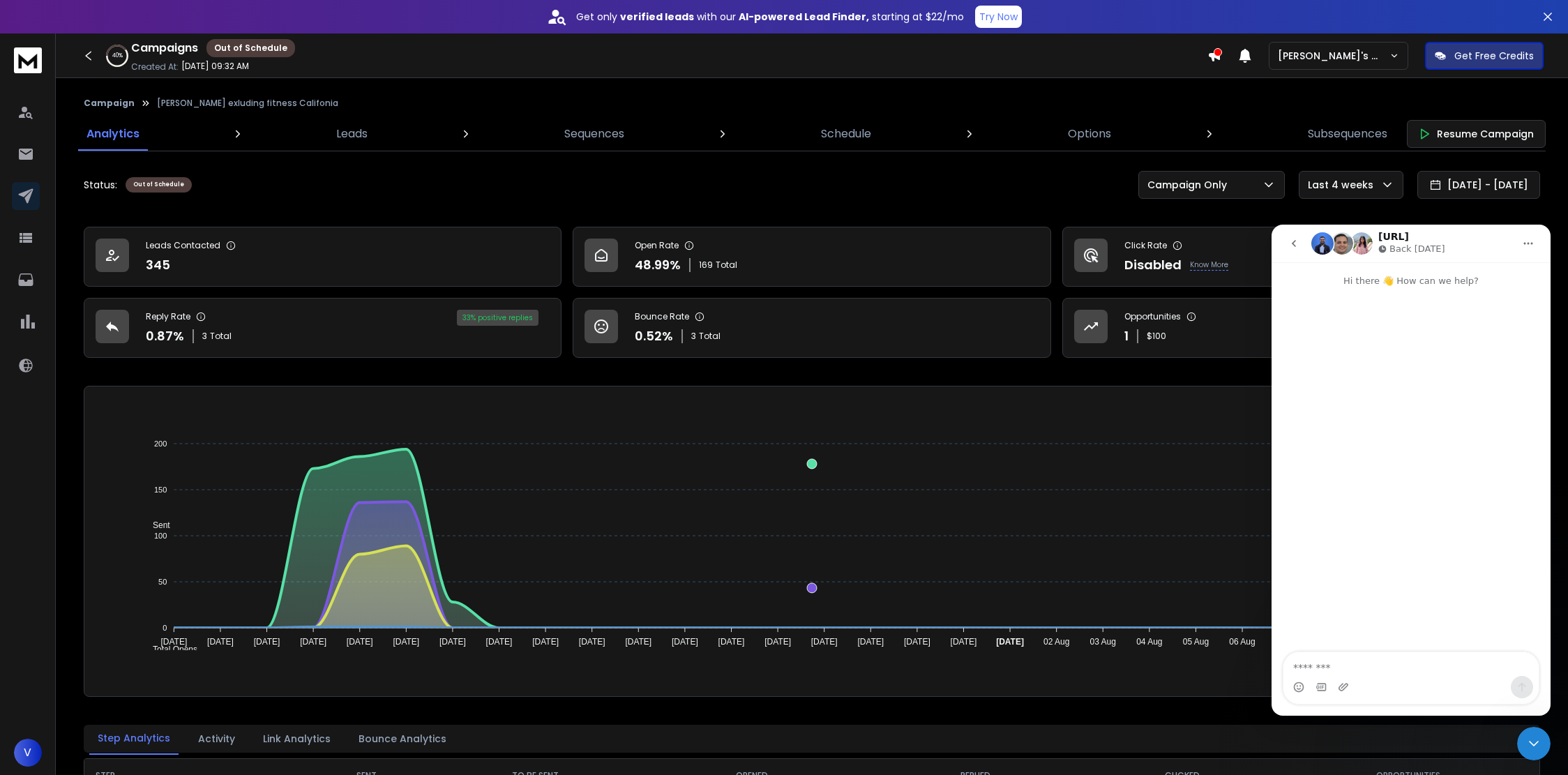
click at [1368, 662] on textarea "Message…" at bounding box center [1411, 664] width 255 height 24
type textarea "**********"
type textarea "********"
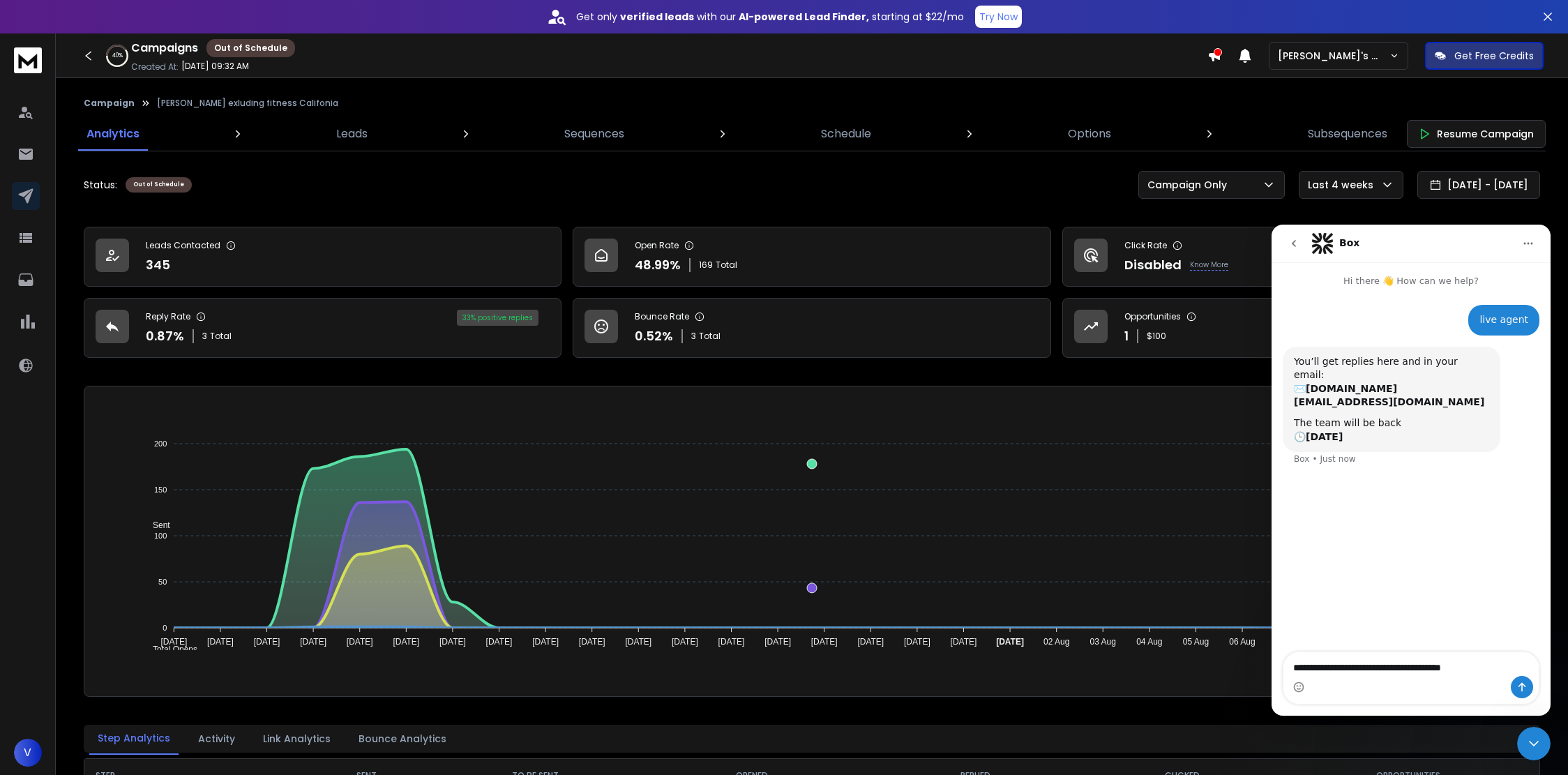
type textarea "**********"
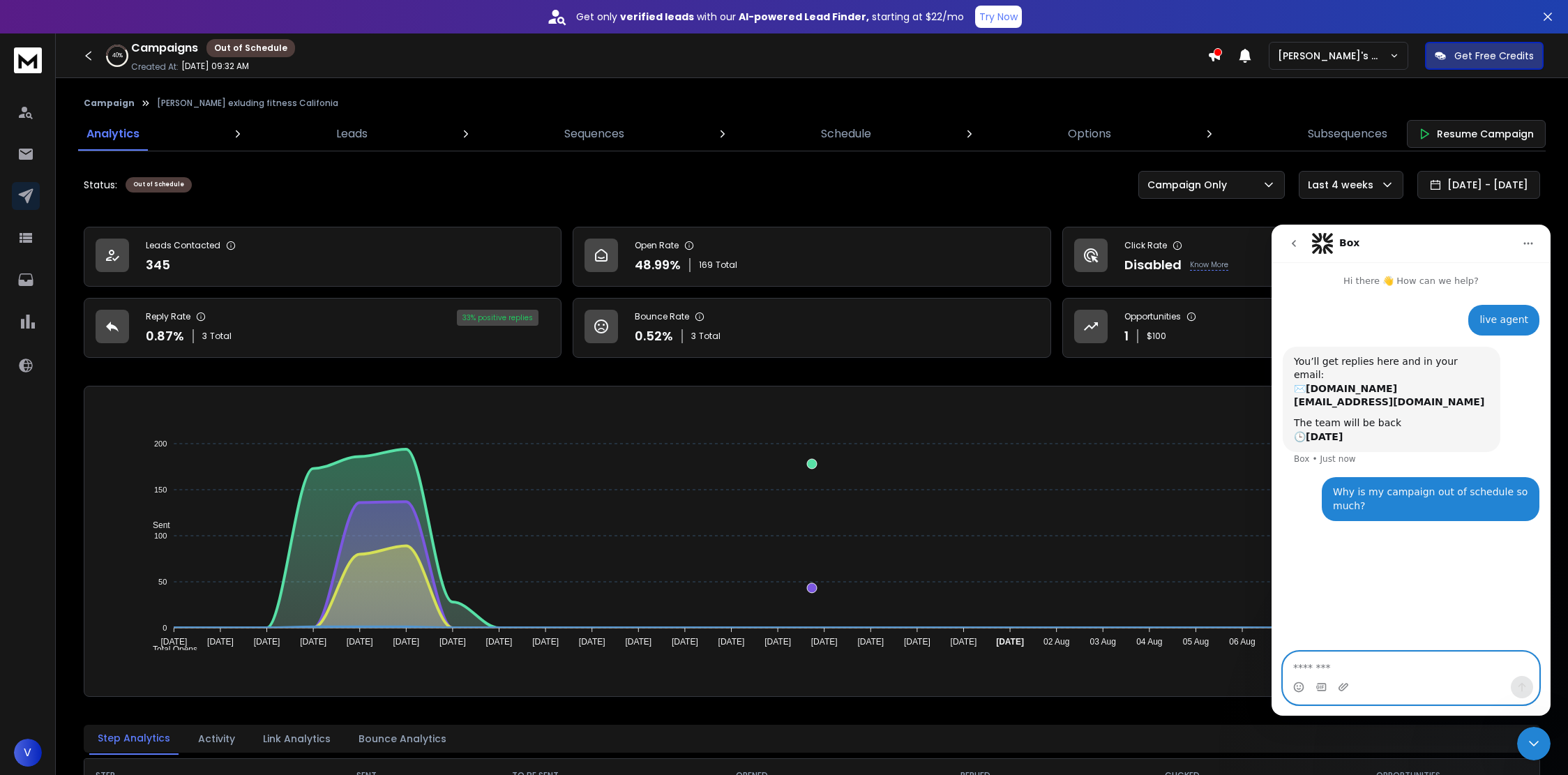
click at [1353, 663] on textarea "Message…" at bounding box center [1411, 664] width 255 height 24
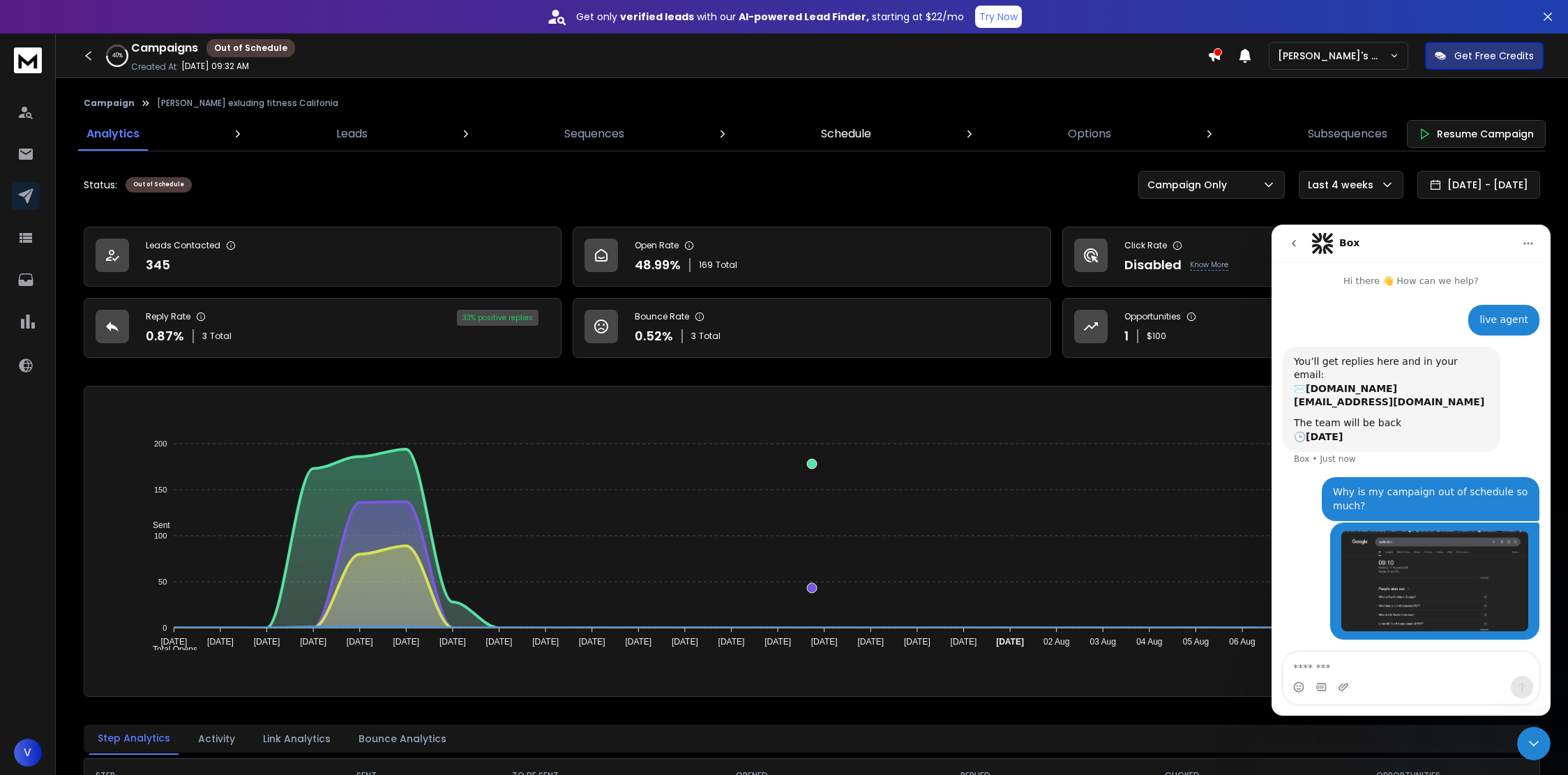
click at [840, 142] on link "Schedule" at bounding box center [846, 134] width 67 height 33
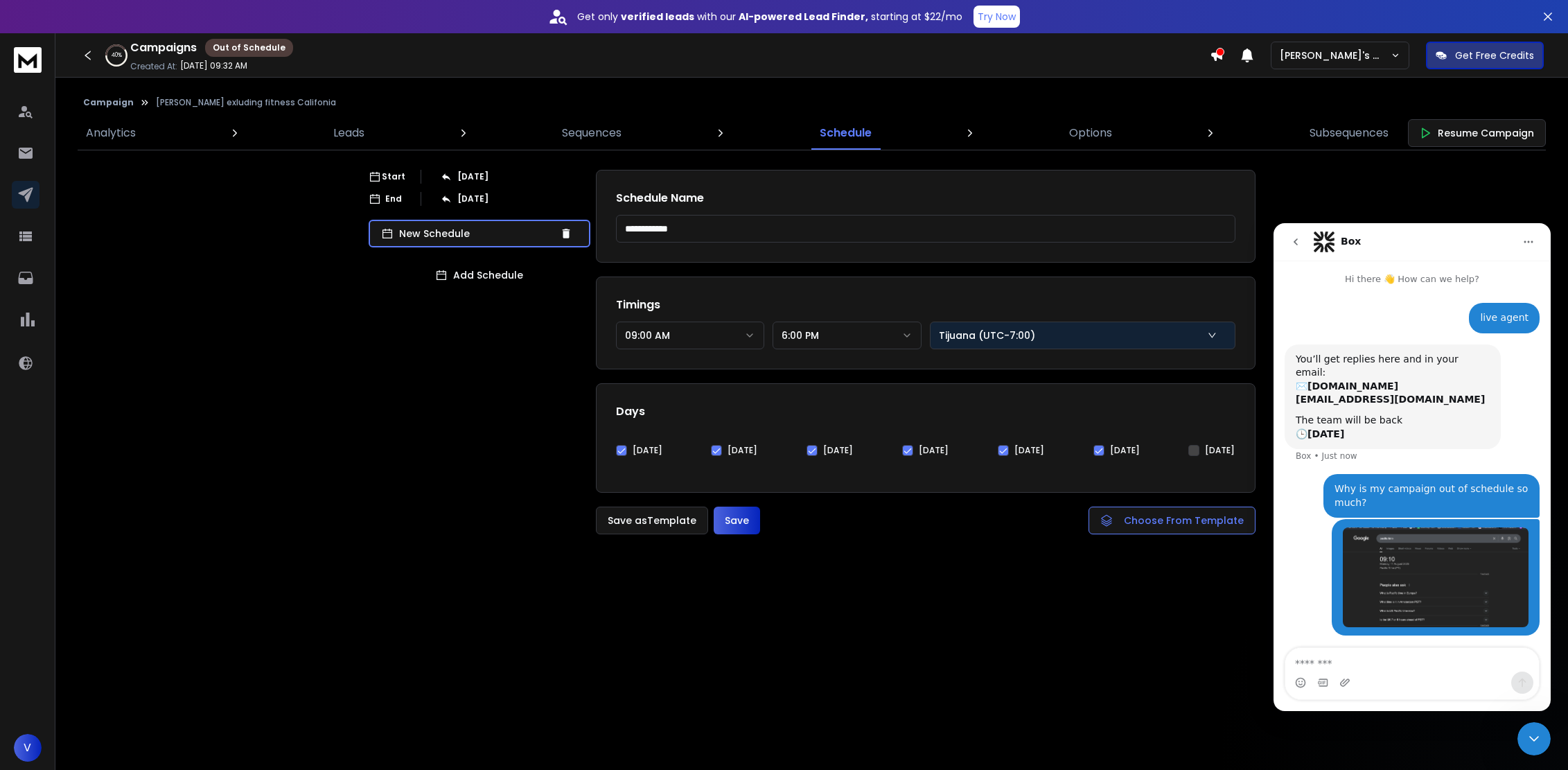
click at [1000, 331] on p "Tijuana (UTC-7:00)" at bounding box center [990, 335] width 102 height 14
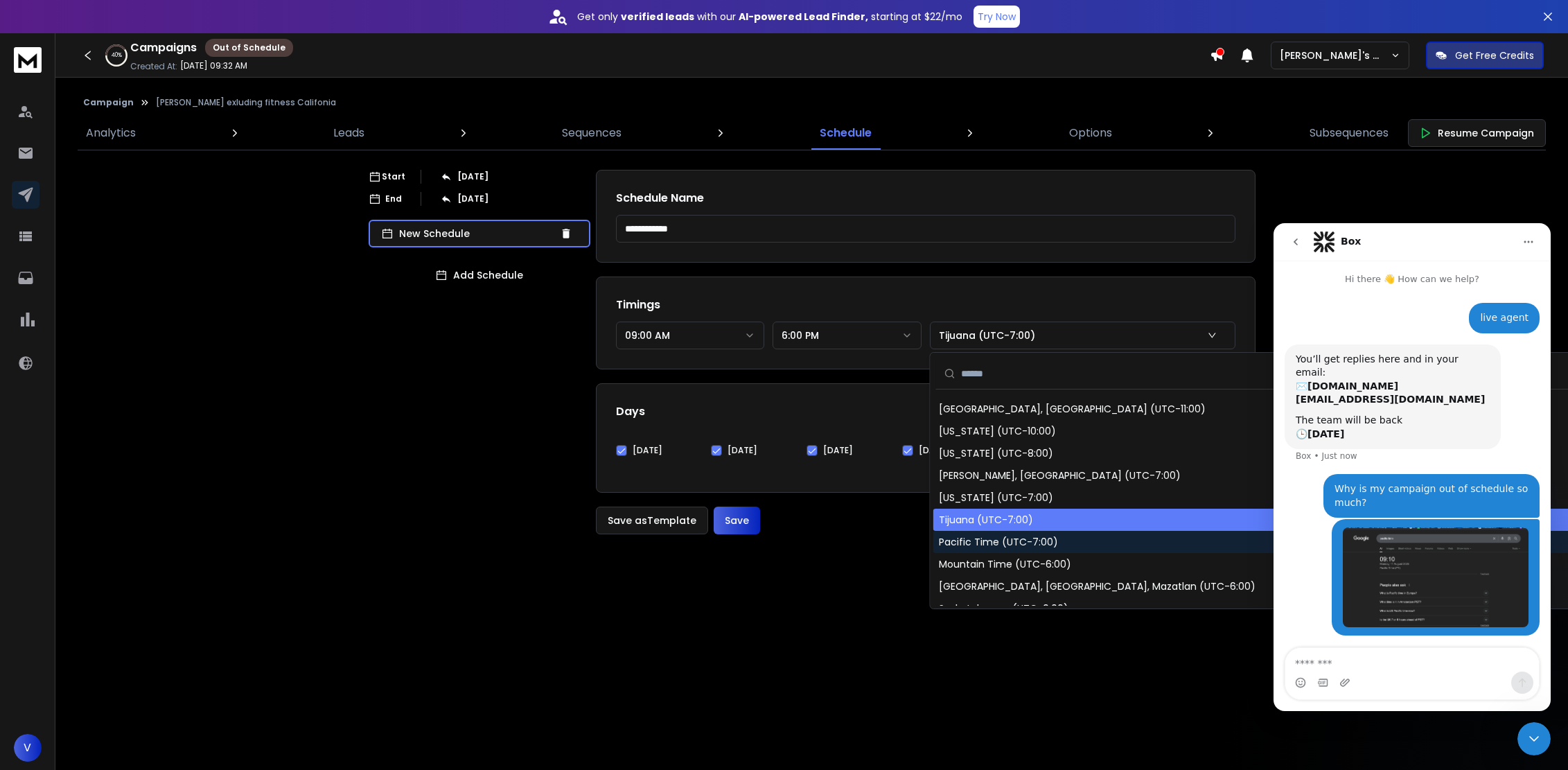
click at [996, 544] on div "Pacific Time (UTC-7:00)" at bounding box center [999, 542] width 119 height 14
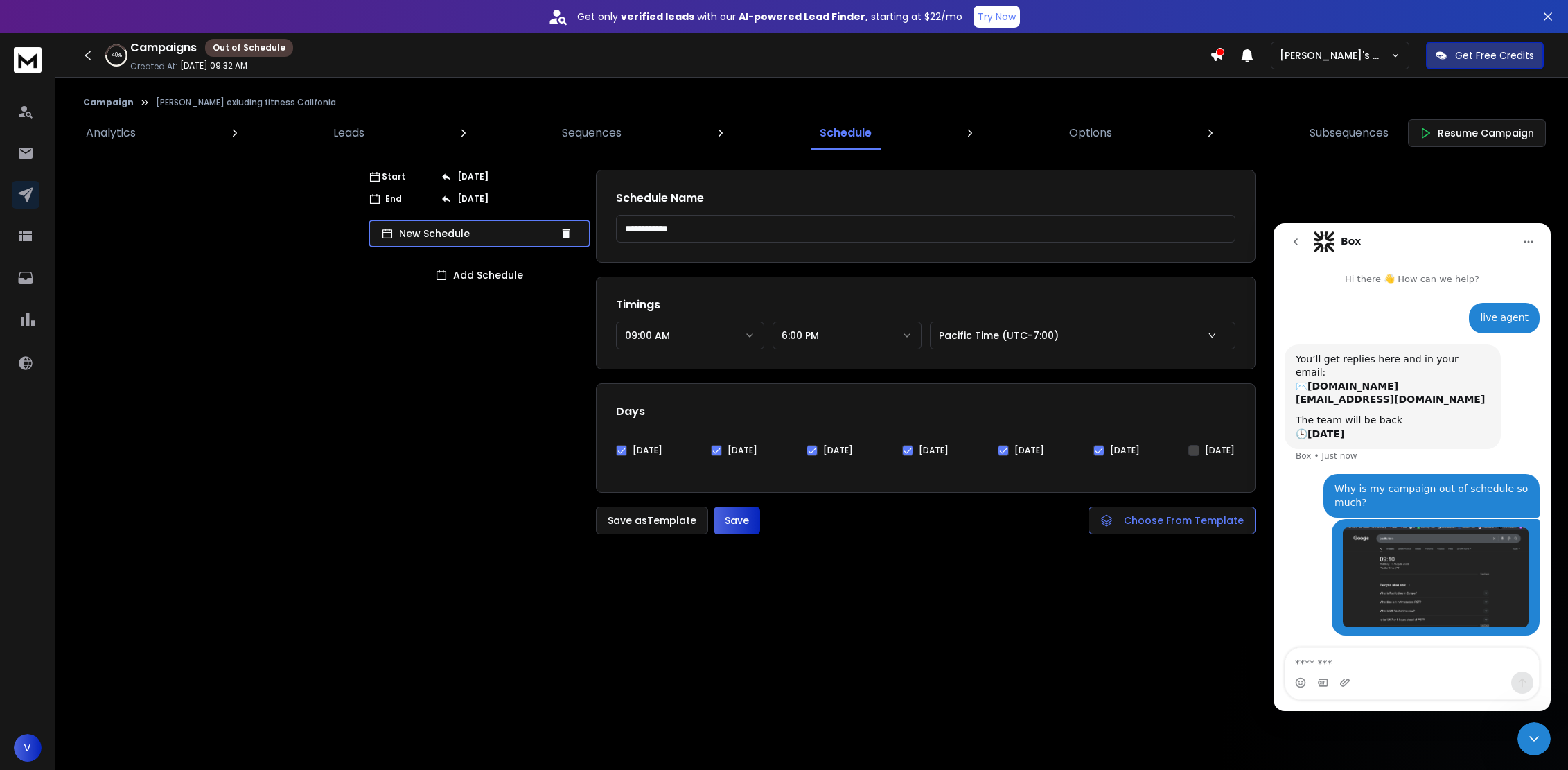
click at [736, 517] on button "Save" at bounding box center [737, 521] width 46 height 28
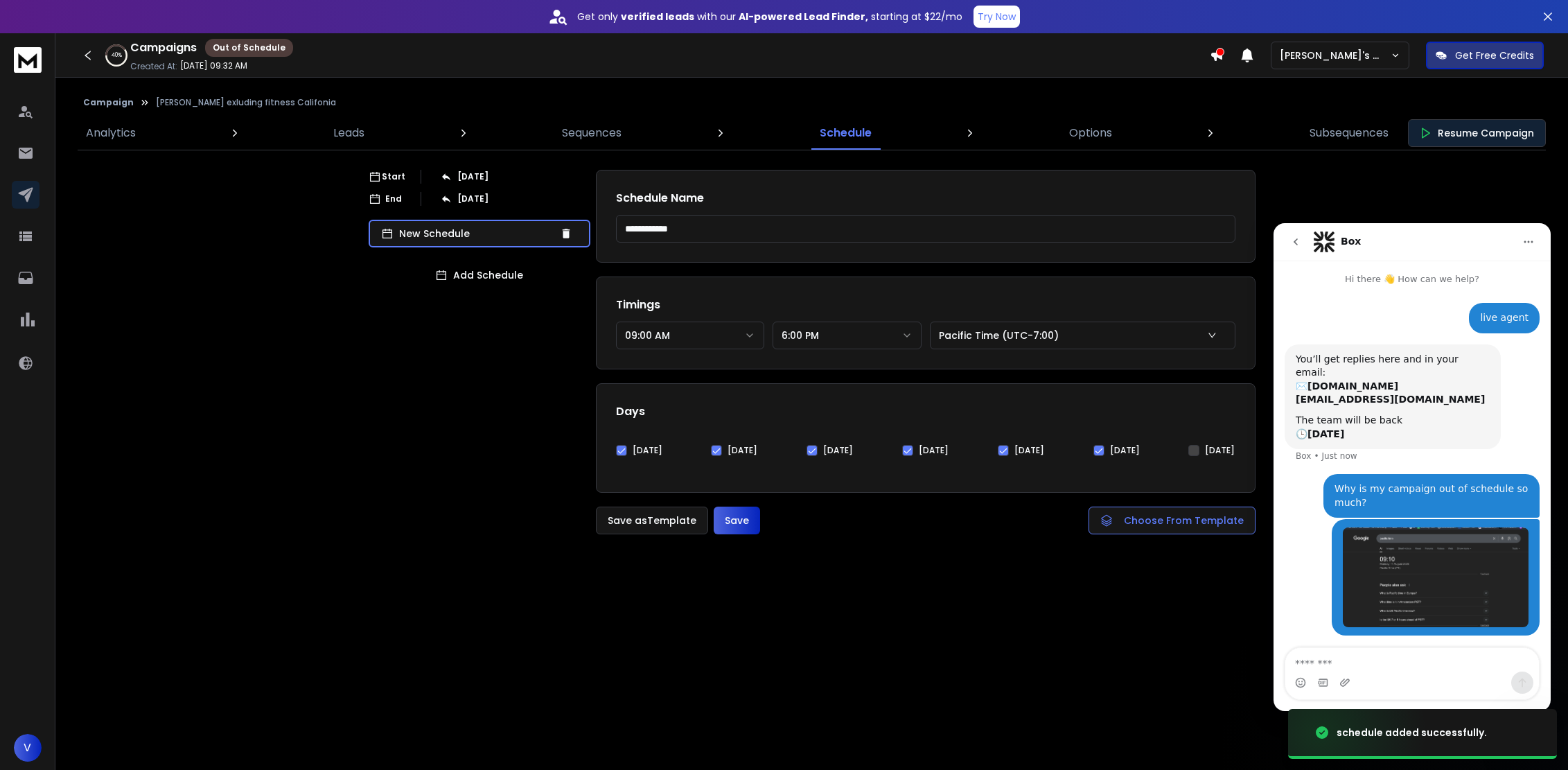
click at [1459, 126] on button "Resume Campaign" at bounding box center [1477, 133] width 138 height 28
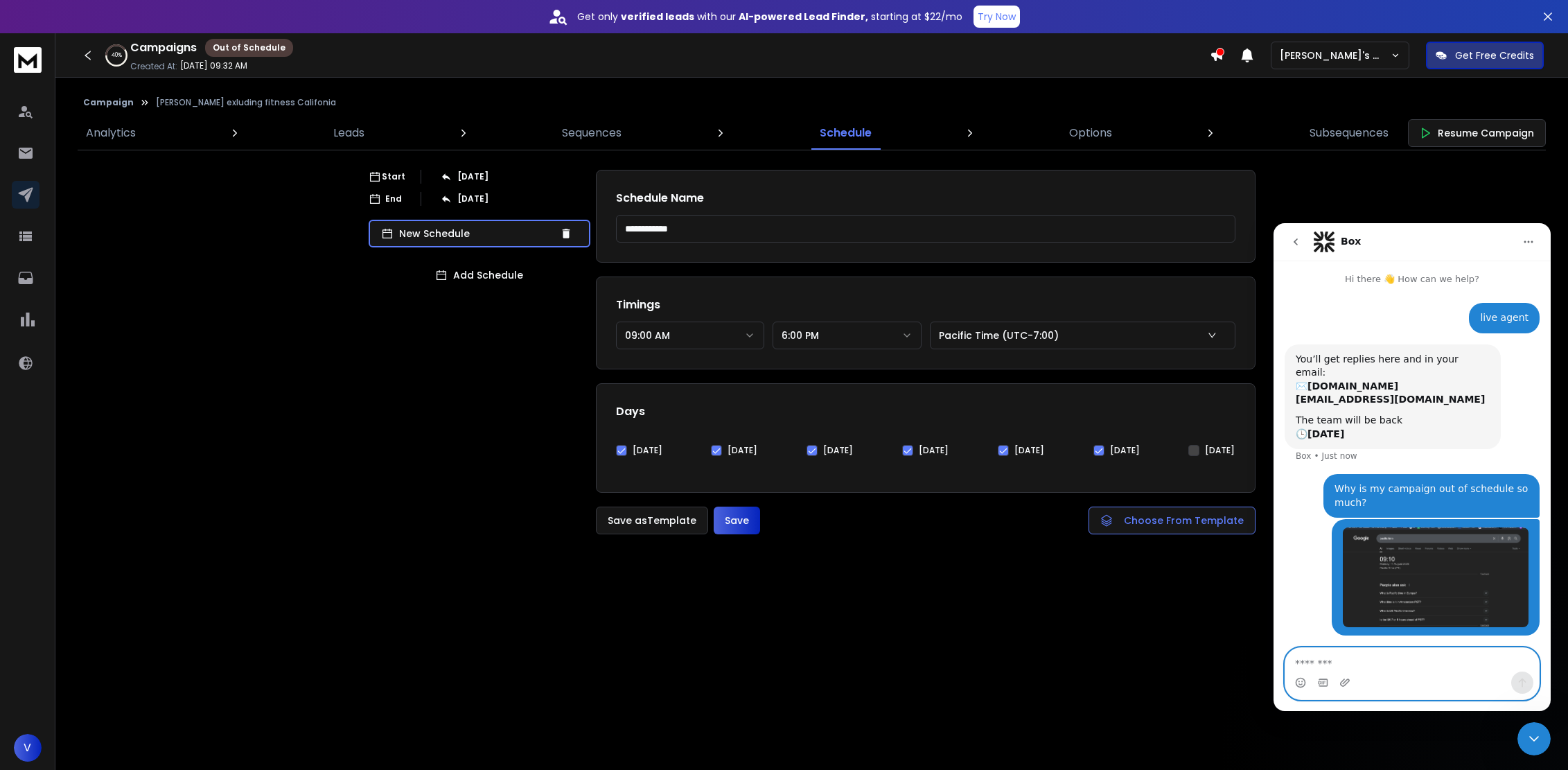
click at [1386, 664] on textarea "Message…" at bounding box center [1412, 660] width 253 height 24
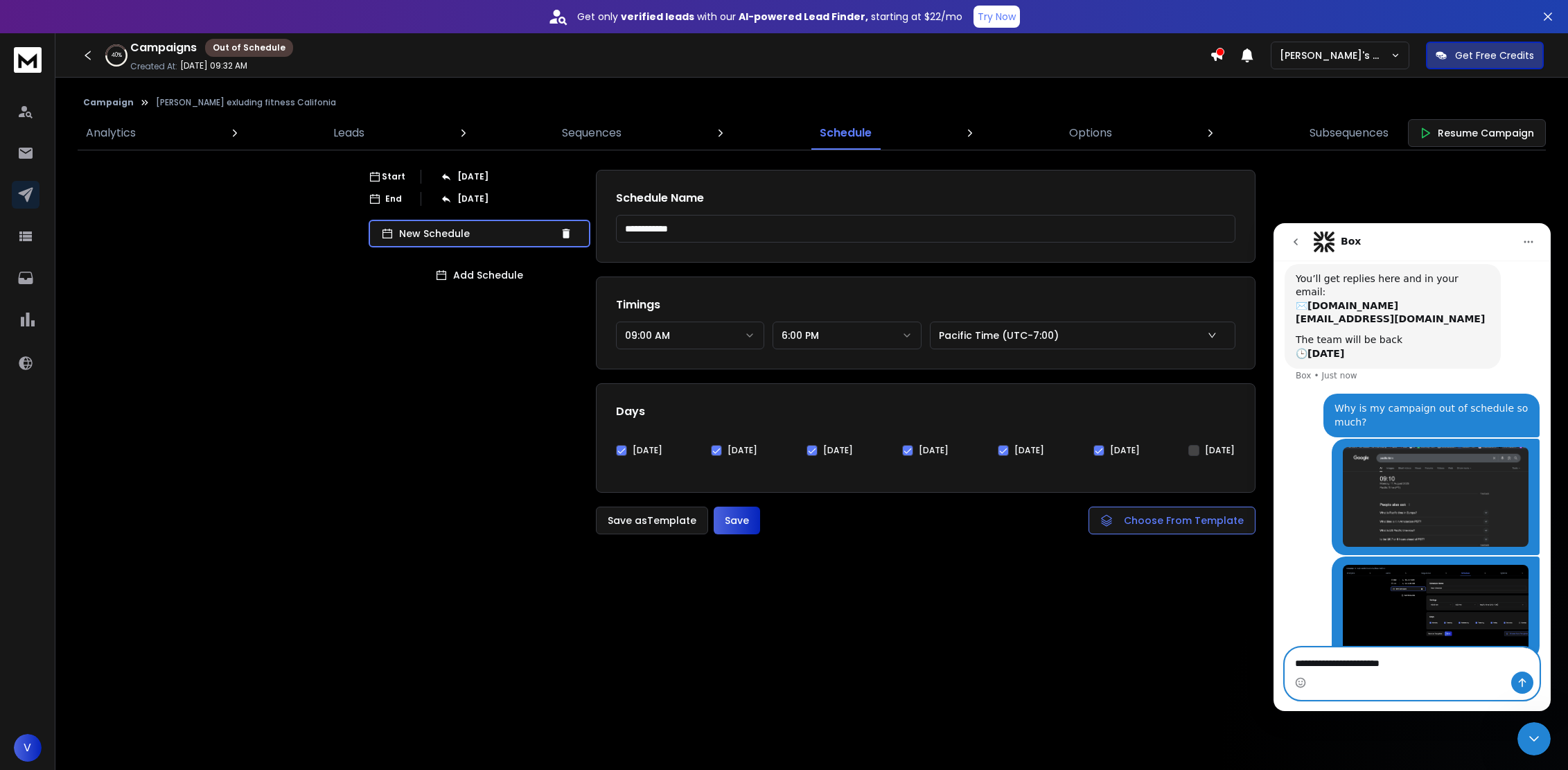
type textarea "**********"
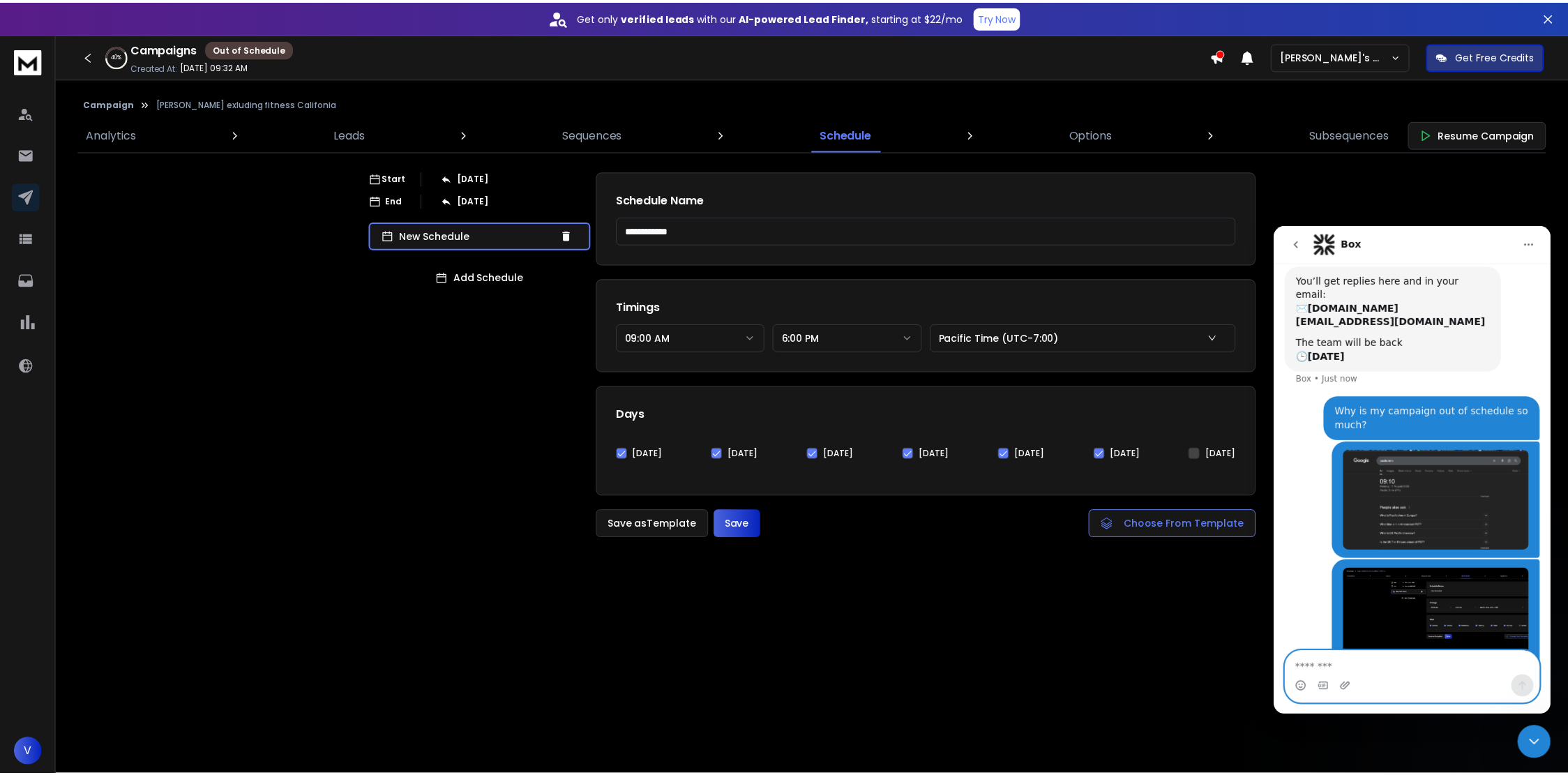
scroll to position [112, 0]
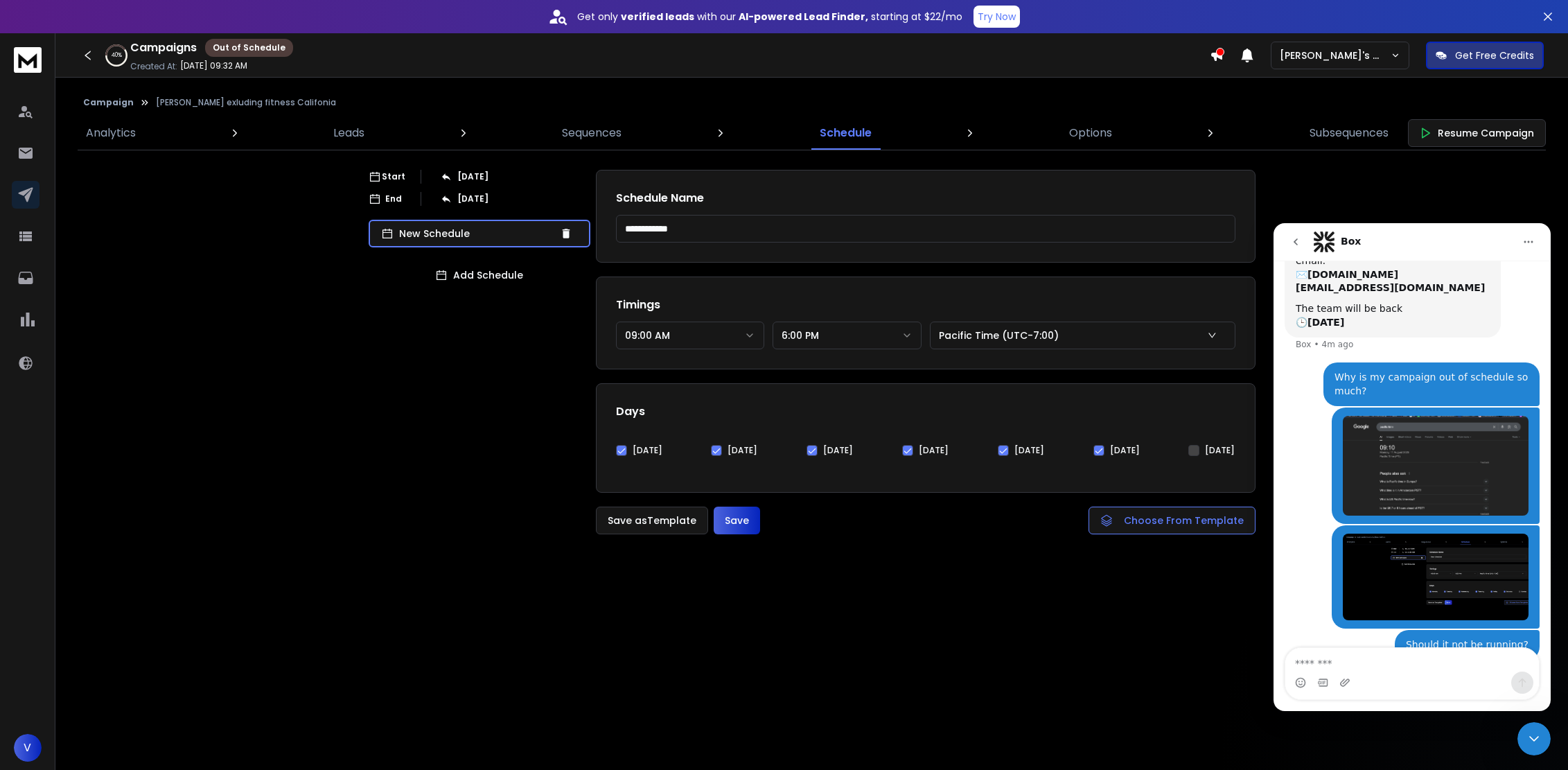
click at [747, 529] on button "Save" at bounding box center [737, 521] width 46 height 28
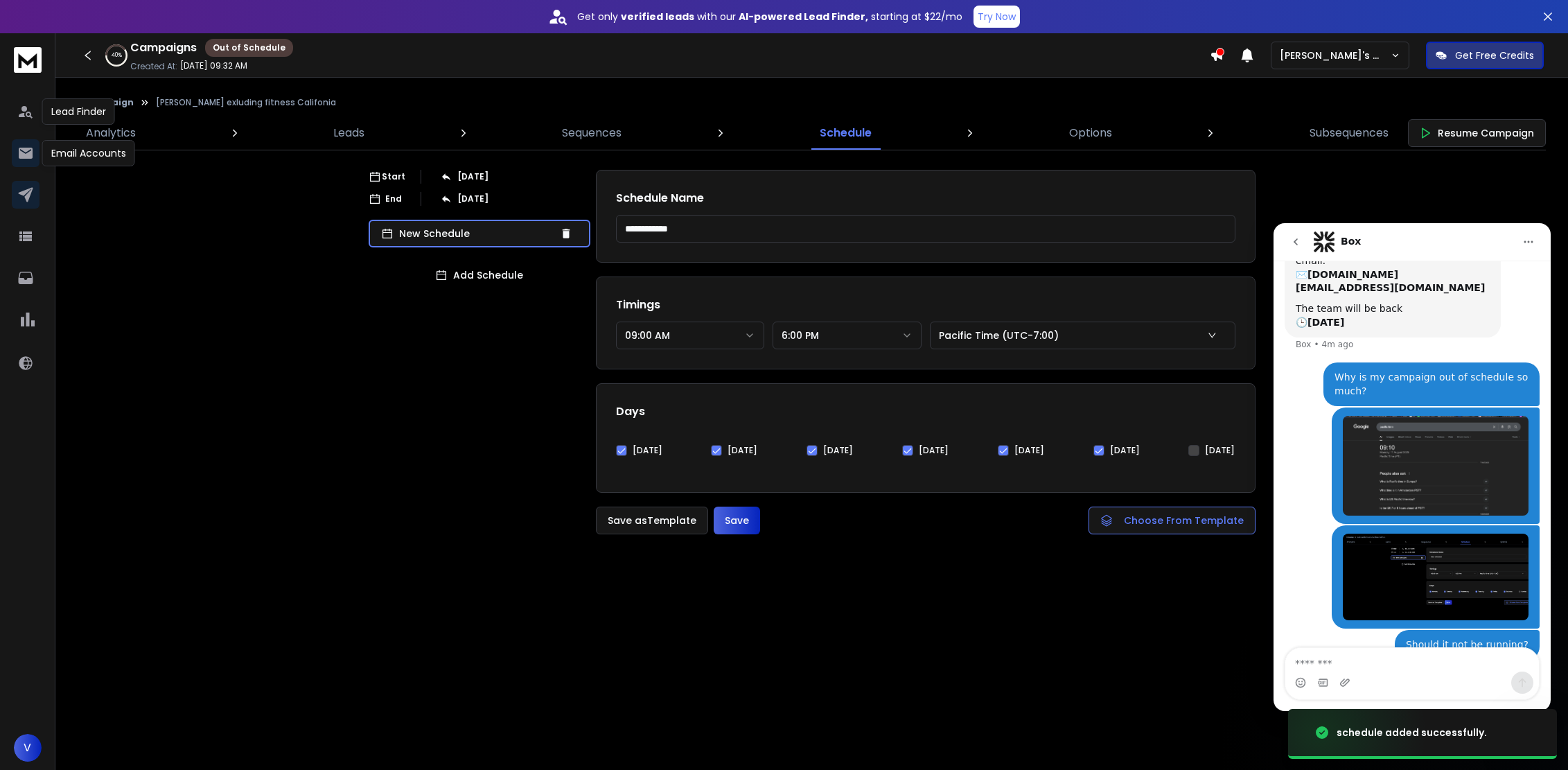
click at [25, 158] on icon at bounding box center [25, 154] width 17 height 17
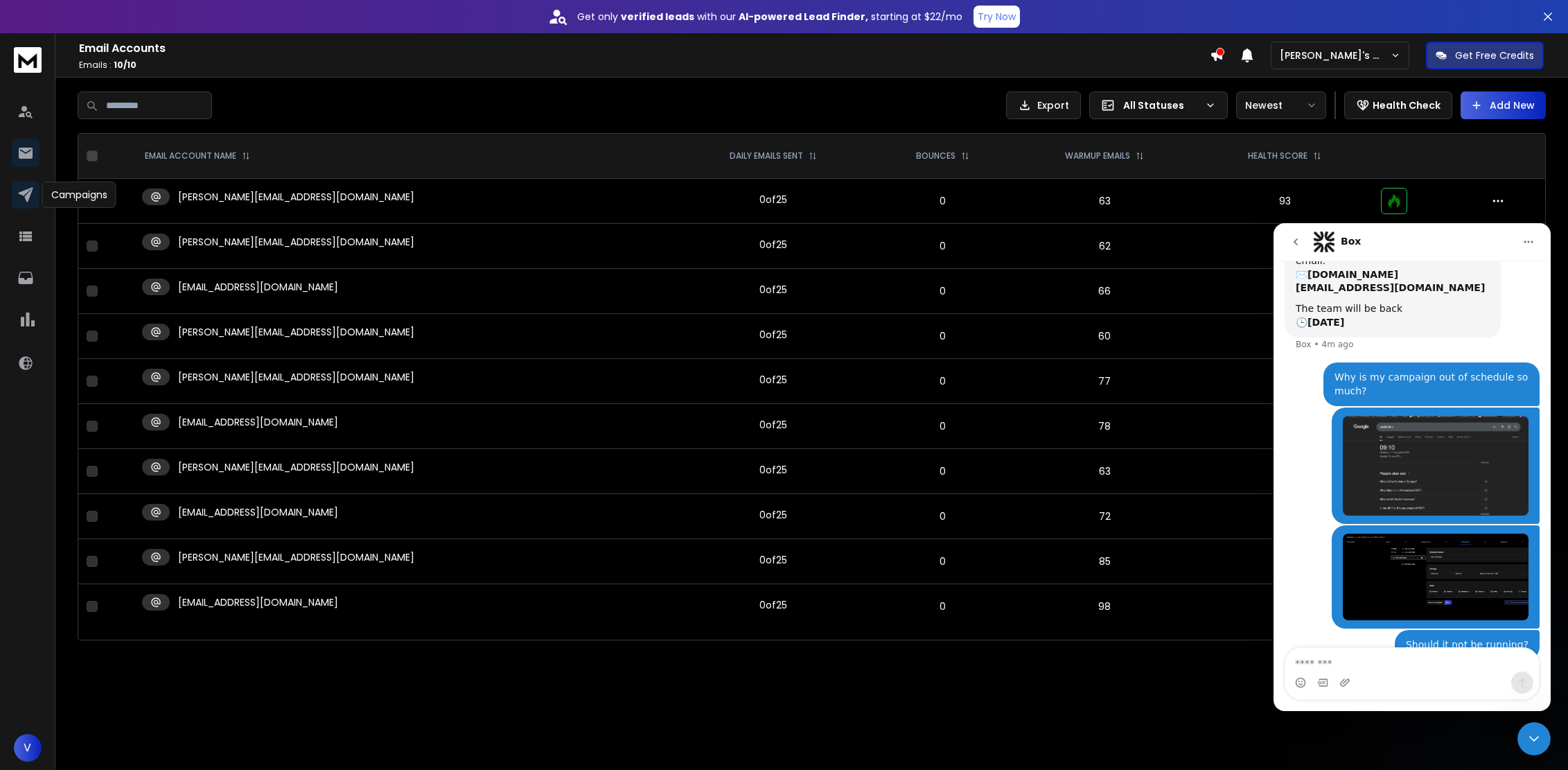
click at [23, 198] on icon at bounding box center [25, 195] width 17 height 17
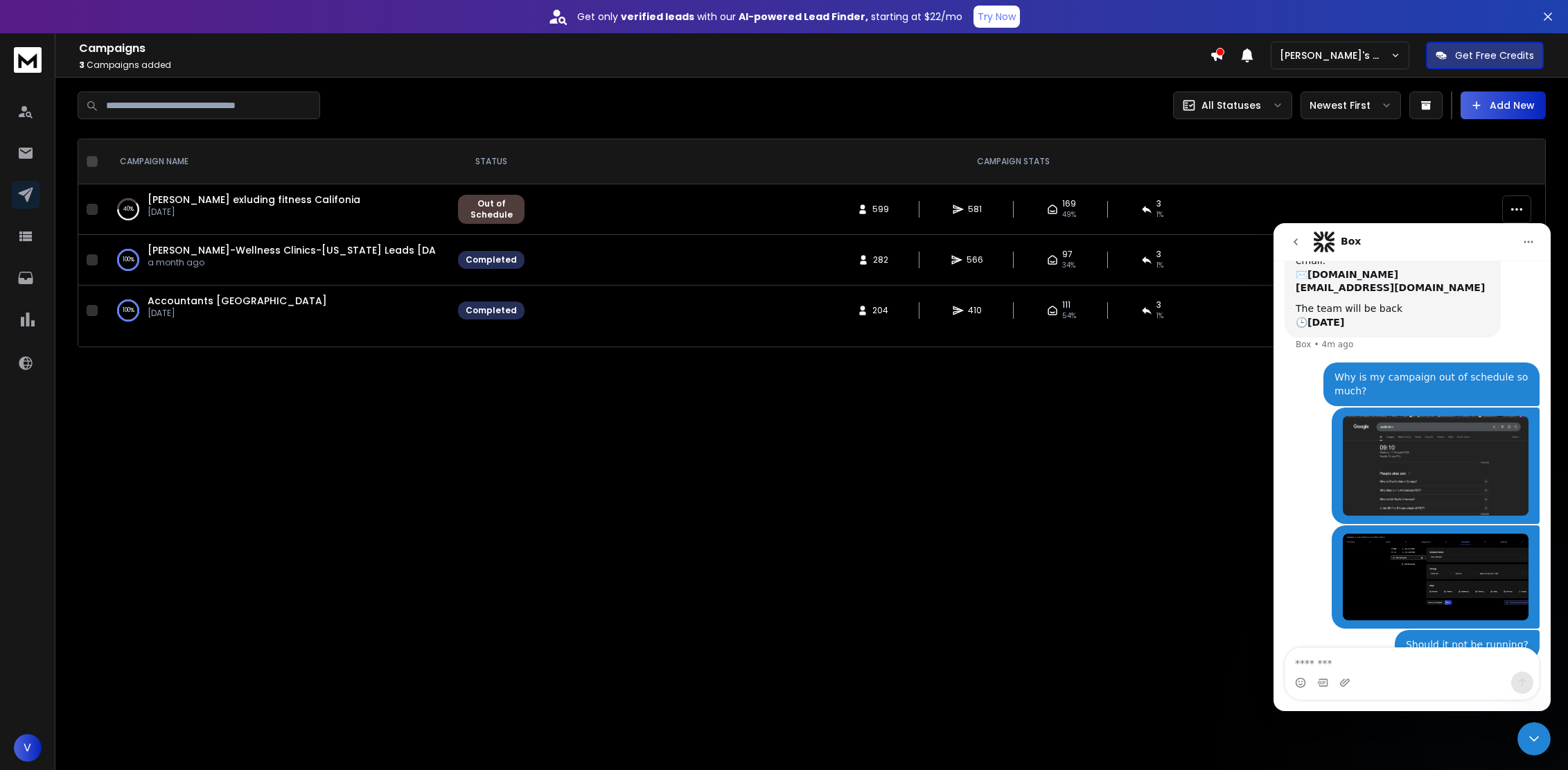
click at [255, 205] on link "[PERSON_NAME] exluding fitness Califonia" at bounding box center [253, 199] width 212 height 14
